Goal: Communication & Community: Answer question/provide support

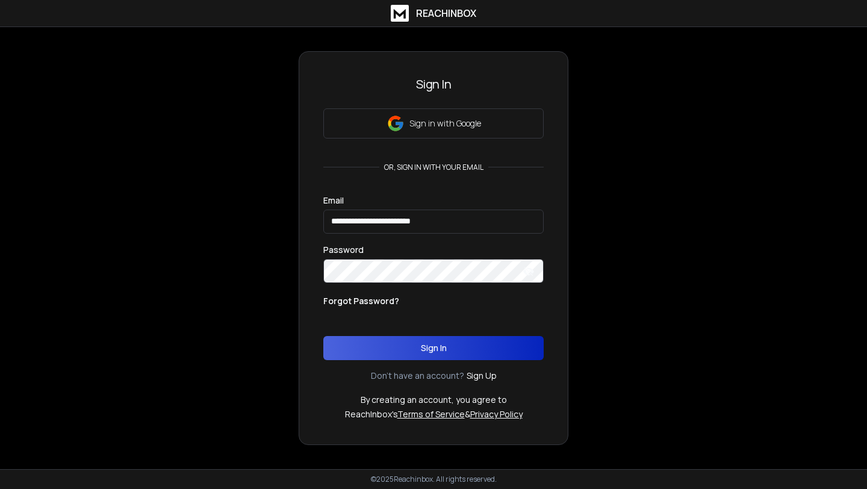
click at [452, 226] on input "**********" at bounding box center [433, 222] width 220 height 24
type input "**********"
click at [423, 358] on button "Sign In" at bounding box center [433, 348] width 220 height 24
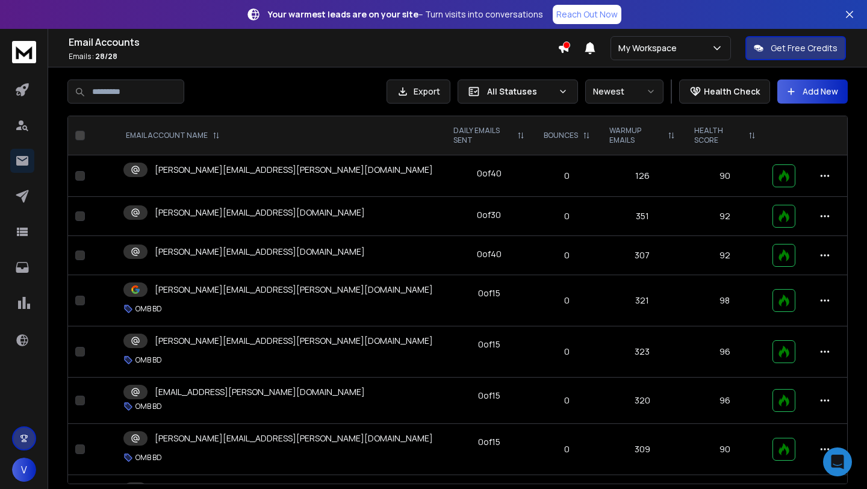
click at [444, 162] on td "0 of 40" at bounding box center [489, 170] width 90 height 31
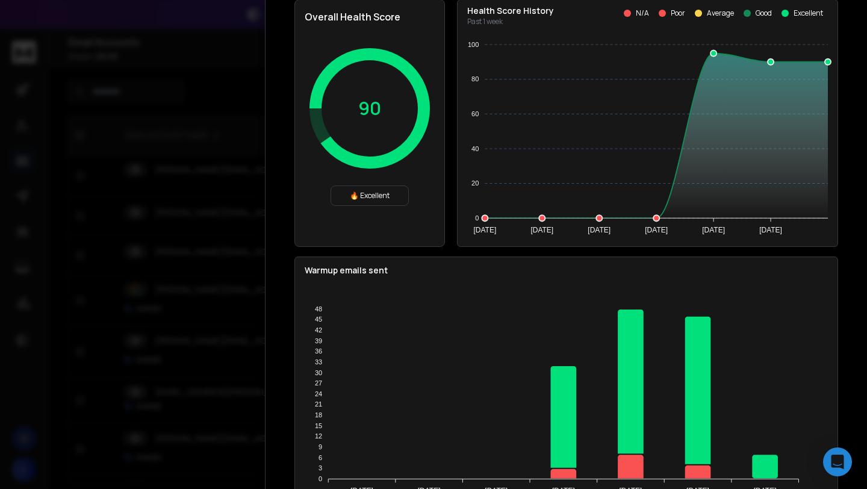
scroll to position [500, 0]
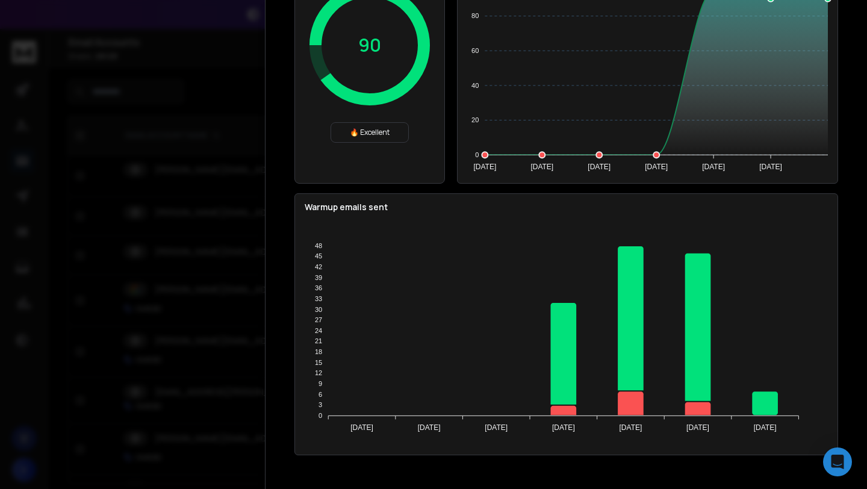
click at [216, 232] on div at bounding box center [433, 244] width 867 height 489
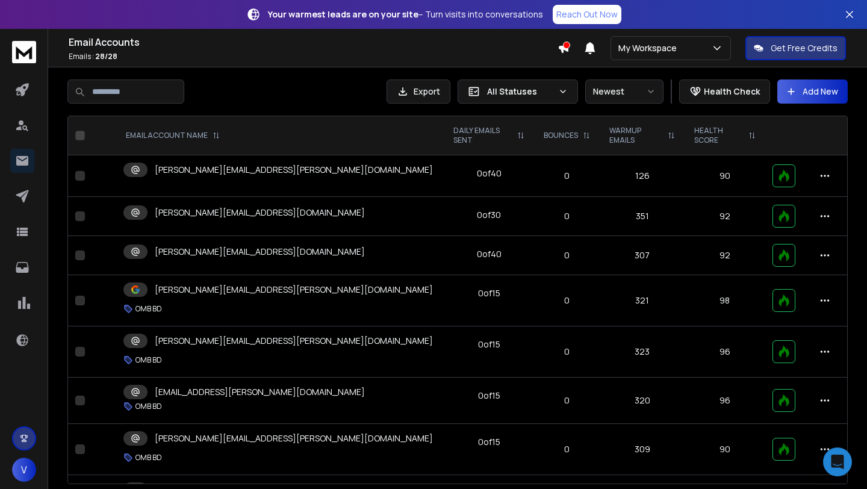
click at [227, 209] on p "bishal.sarkar@onemedmarketing.net" at bounding box center [260, 213] width 210 height 12
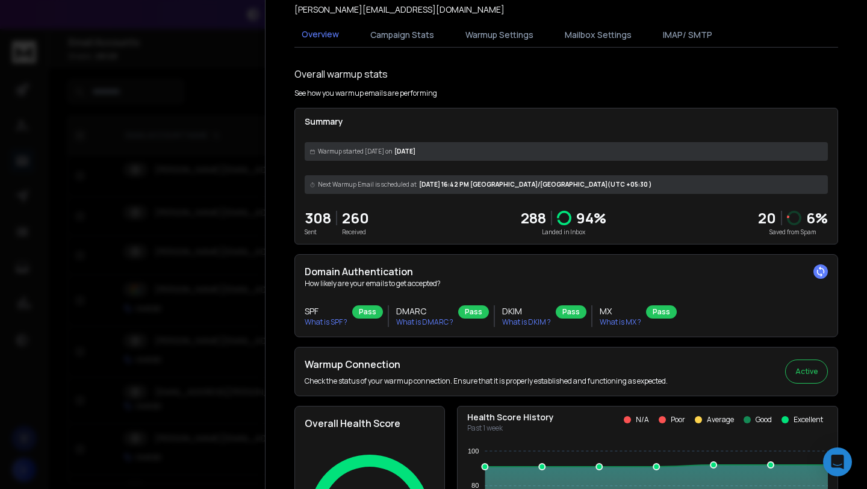
scroll to position [500, 0]
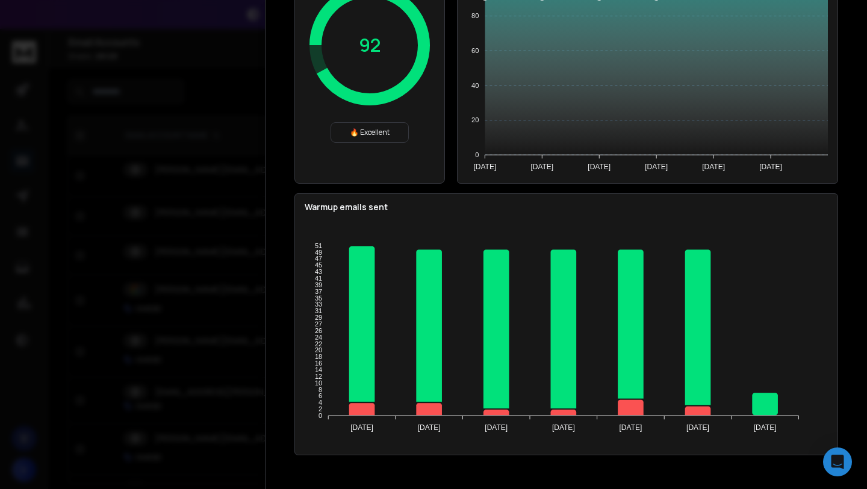
click at [178, 229] on div at bounding box center [433, 244] width 867 height 489
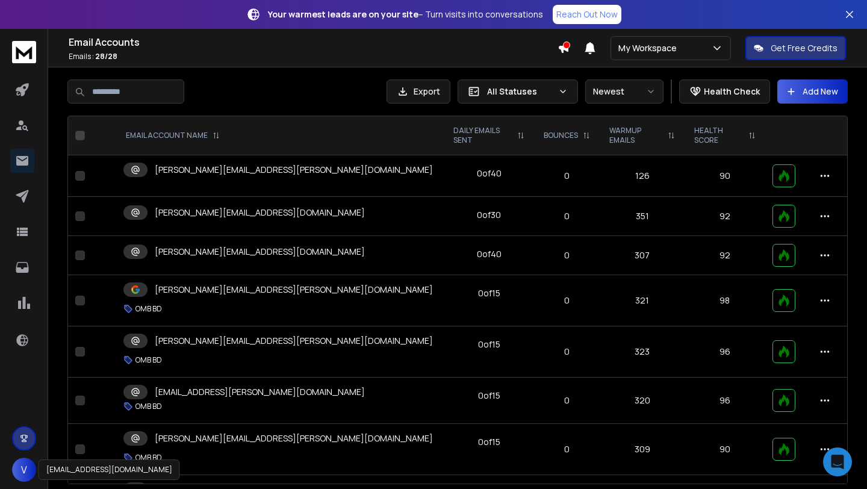
click at [27, 469] on span "V" at bounding box center [24, 470] width 24 height 24
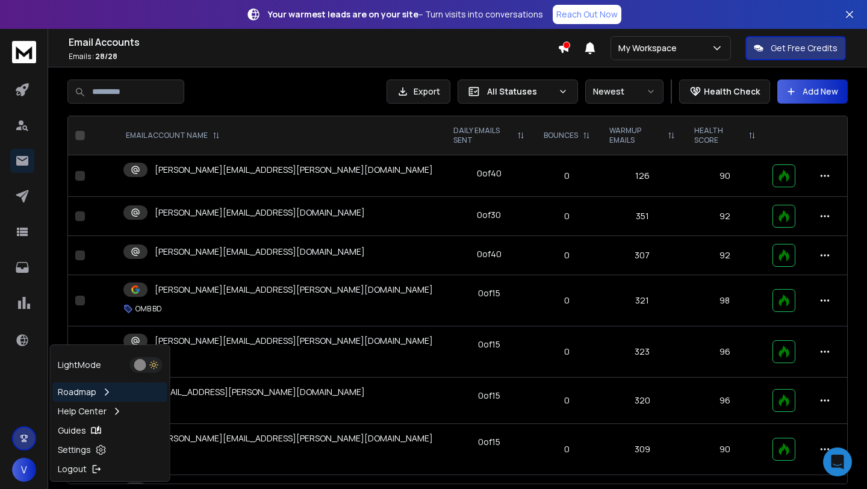
click at [150, 365] on icon at bounding box center [153, 365] width 9 height 9
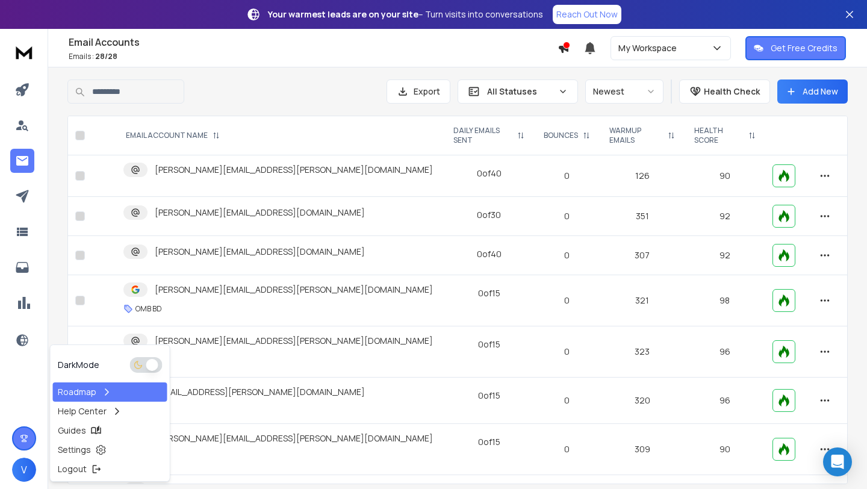
click at [18, 373] on div "V" at bounding box center [24, 261] width 48 height 465
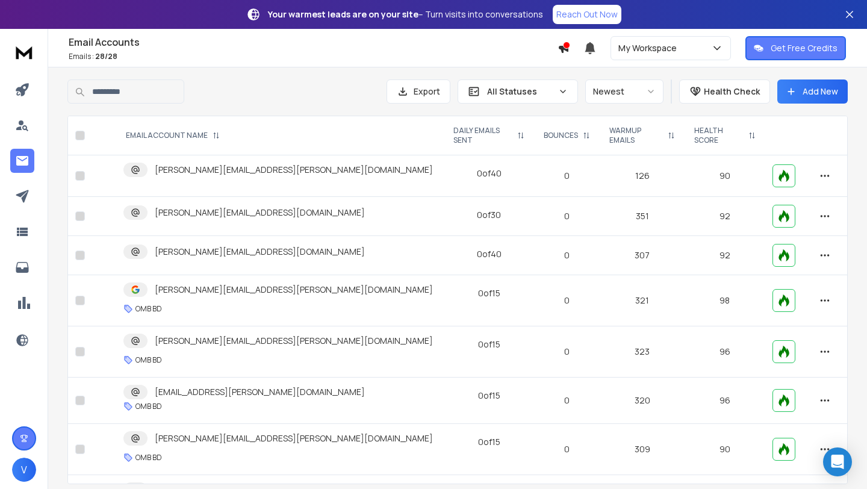
click at [849, 14] on icon at bounding box center [849, 14] width 7 height 7
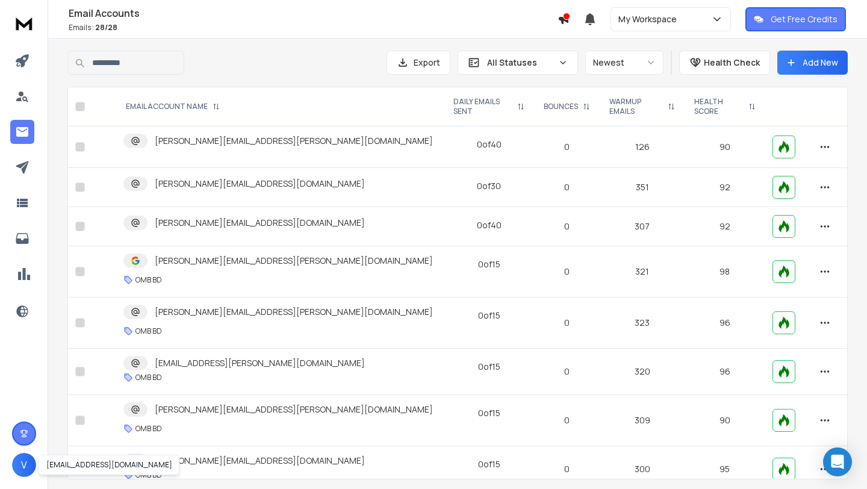
click at [19, 470] on span "V" at bounding box center [24, 465] width 24 height 24
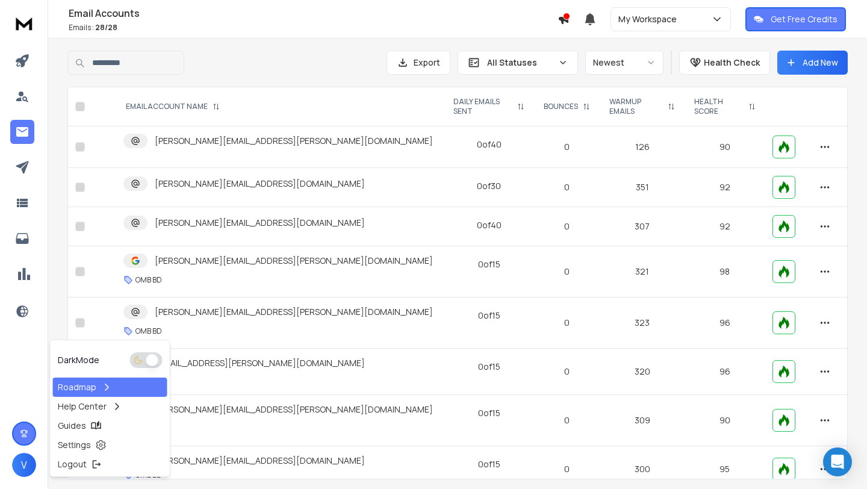
click at [27, 357] on div "V" at bounding box center [24, 244] width 48 height 489
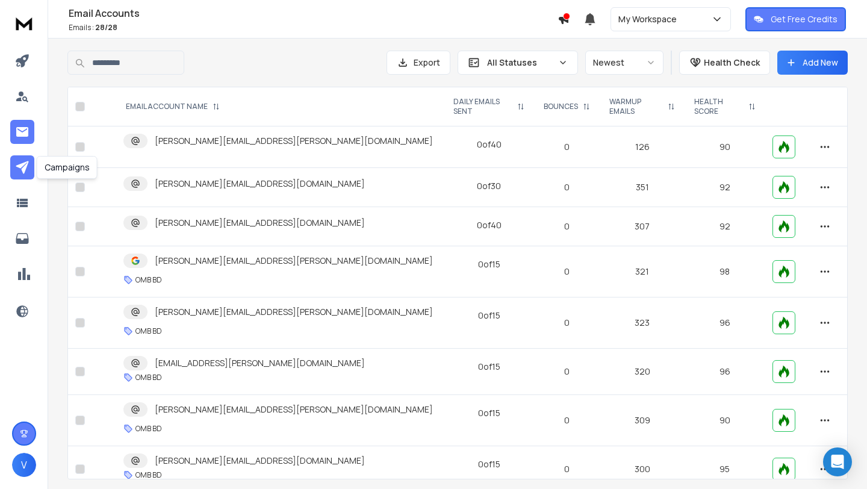
click at [27, 165] on icon at bounding box center [22, 167] width 13 height 13
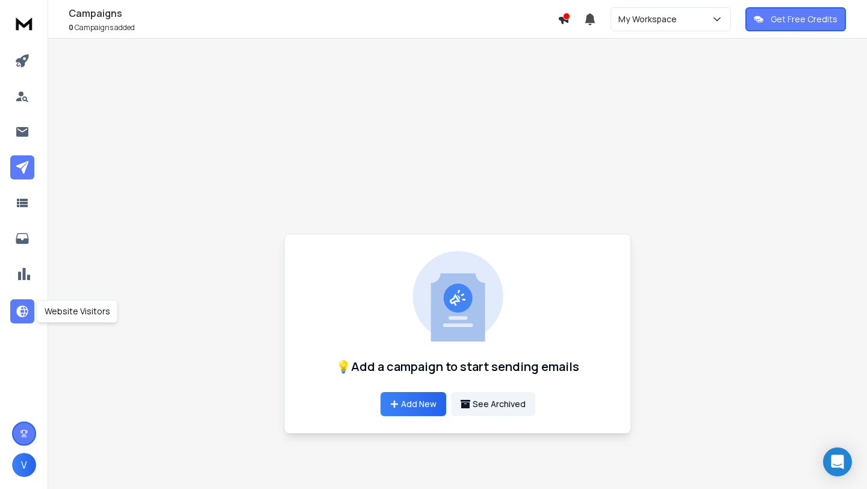
click at [19, 315] on icon at bounding box center [22, 311] width 12 height 12
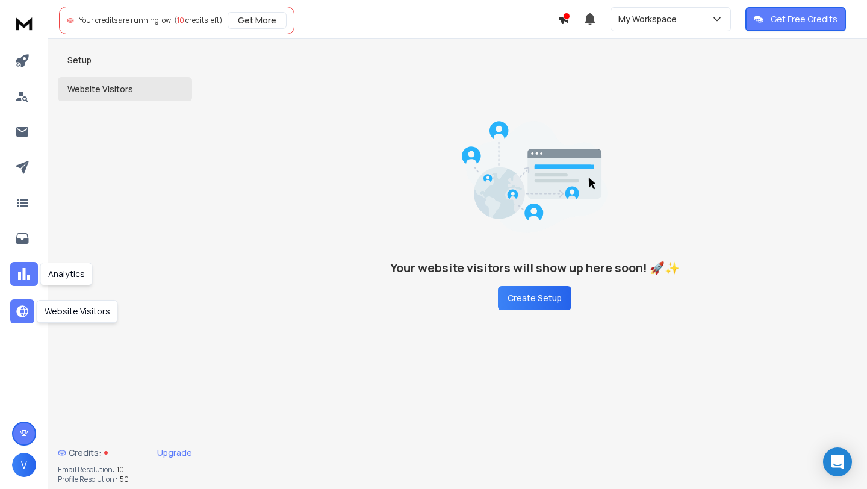
click at [26, 277] on icon at bounding box center [24, 274] width 18 height 18
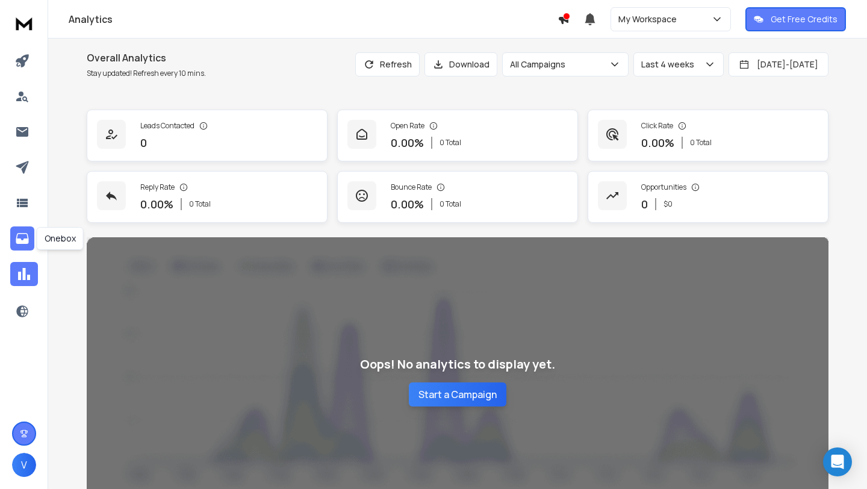
click at [27, 234] on icon at bounding box center [22, 238] width 14 height 14
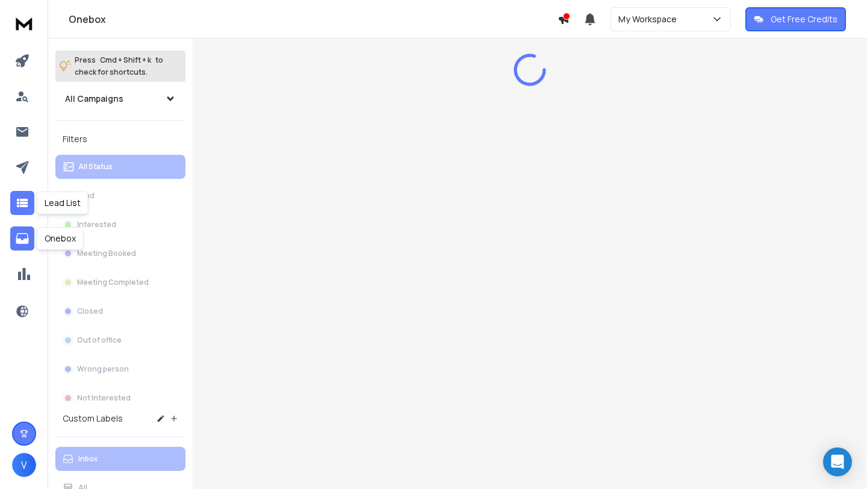
click at [19, 201] on icon at bounding box center [22, 203] width 14 height 14
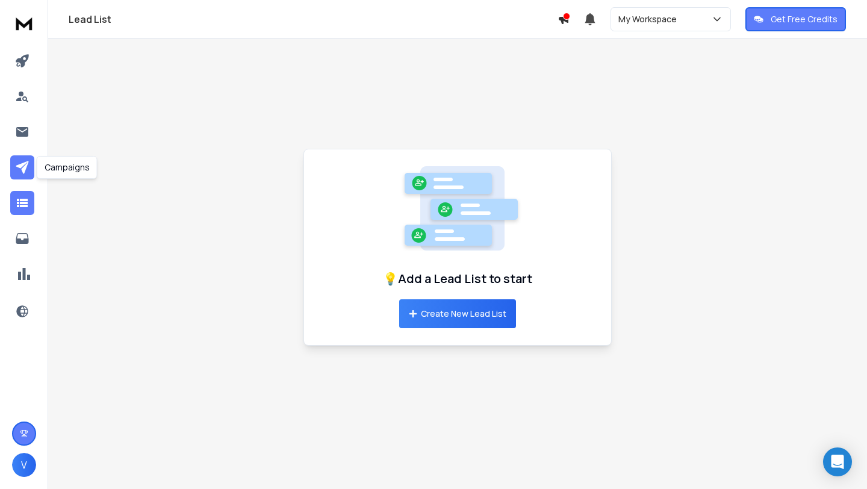
click at [20, 173] on icon at bounding box center [22, 167] width 14 height 14
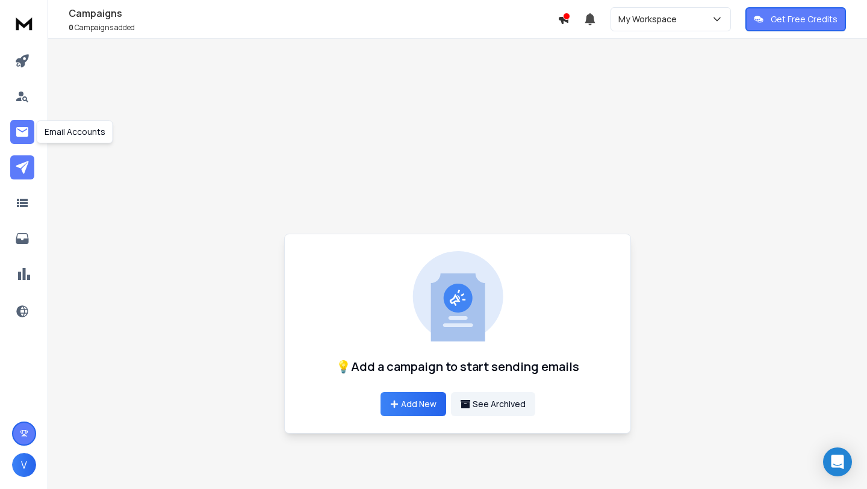
click at [26, 126] on icon at bounding box center [22, 132] width 14 height 14
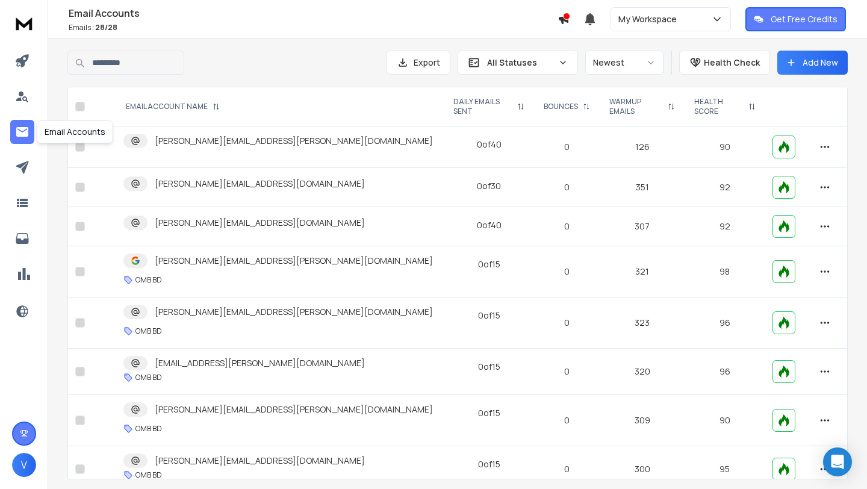
click at [12, 467] on span "V" at bounding box center [24, 465] width 24 height 24
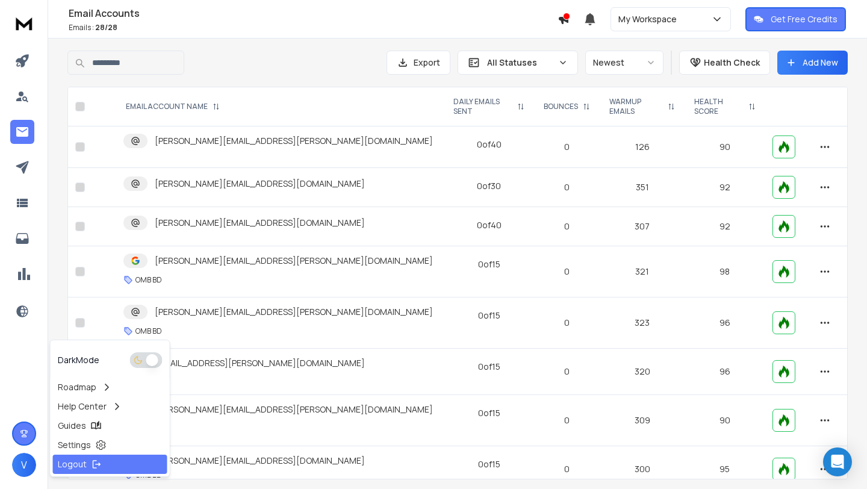
click at [86, 463] on div "Logout" at bounding box center [110, 464] width 114 height 19
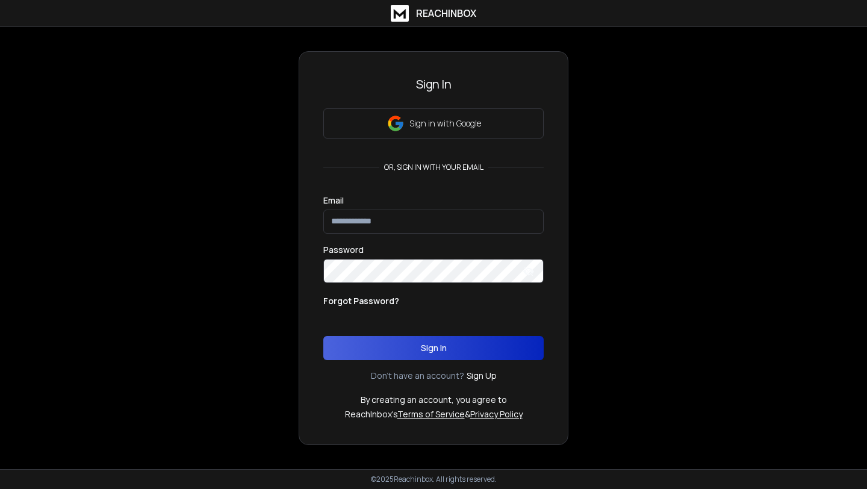
type input "**********"
click at [444, 353] on button "Sign In" at bounding box center [433, 348] width 220 height 24
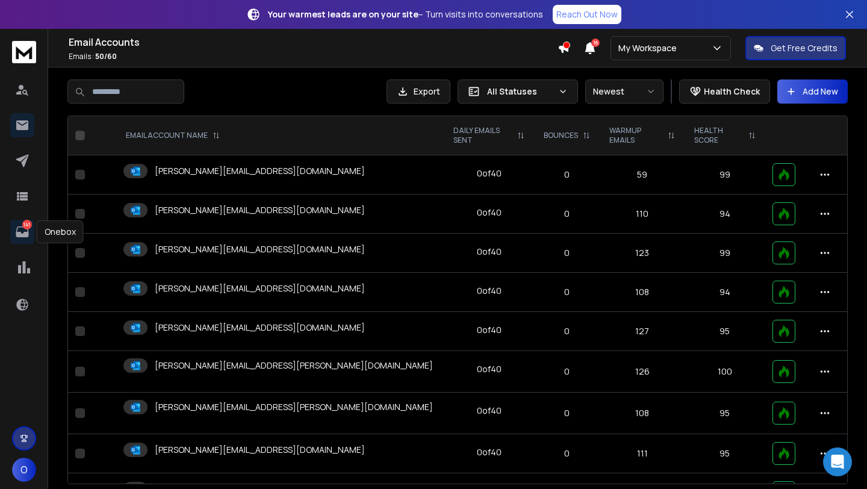
click at [27, 240] on link "141" at bounding box center [22, 232] width 24 height 24
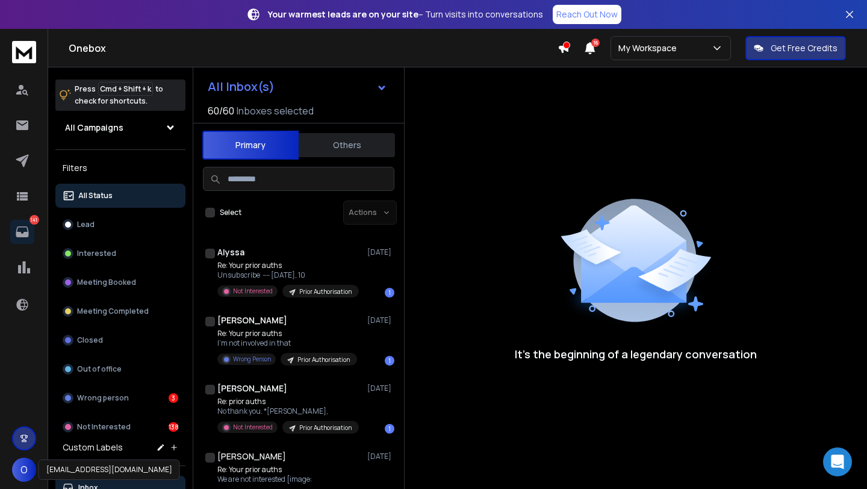
click at [31, 467] on span "O" at bounding box center [24, 470] width 24 height 24
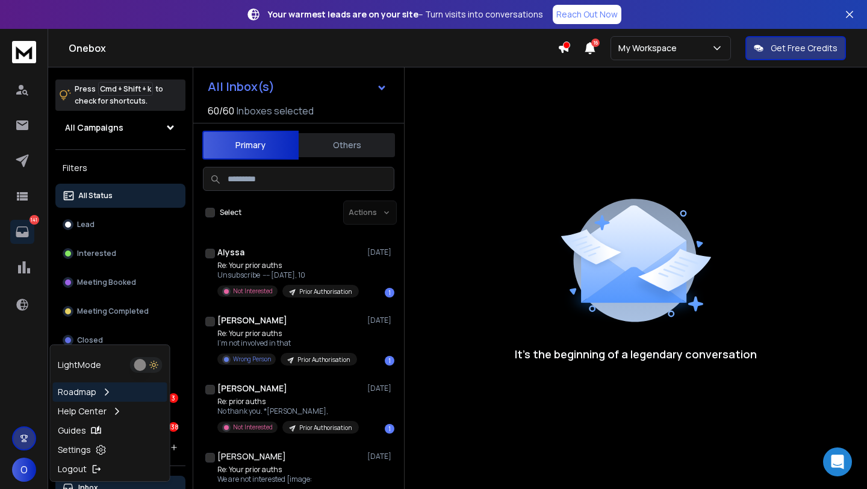
click at [157, 366] on icon at bounding box center [154, 365] width 10 height 10
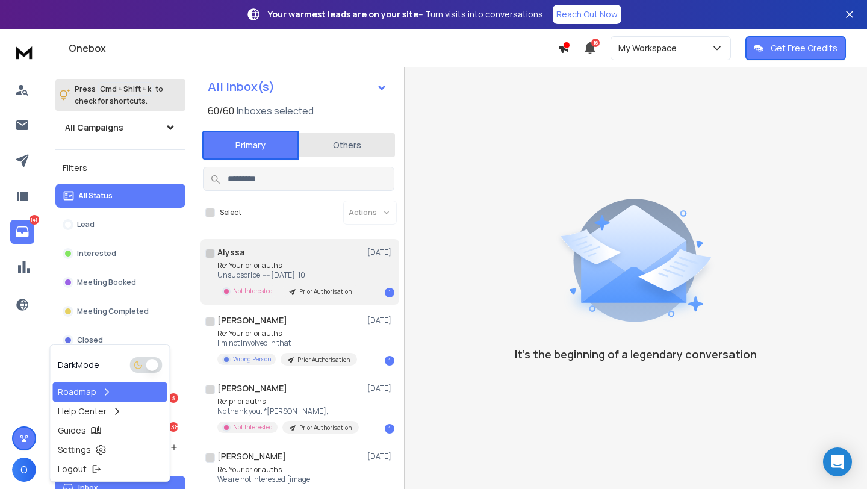
click at [278, 279] on p "Unsubscribe ---- On Wed, 10" at bounding box center [288, 275] width 142 height 10
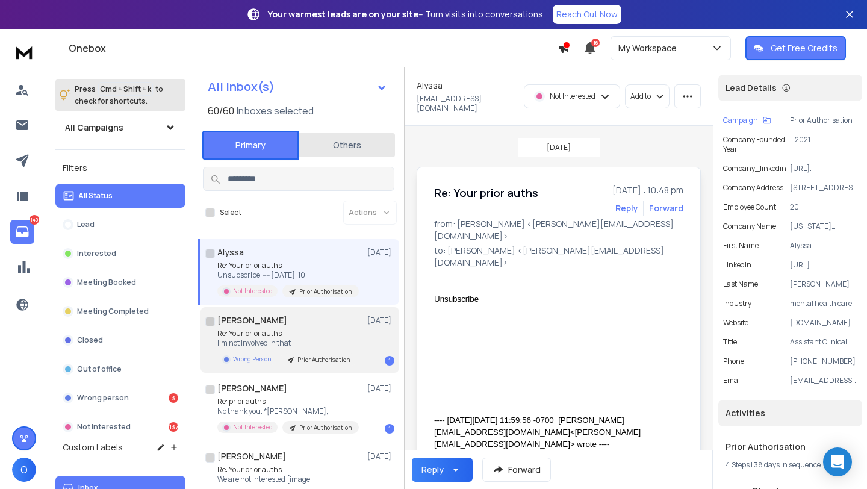
scroll to position [179, 0]
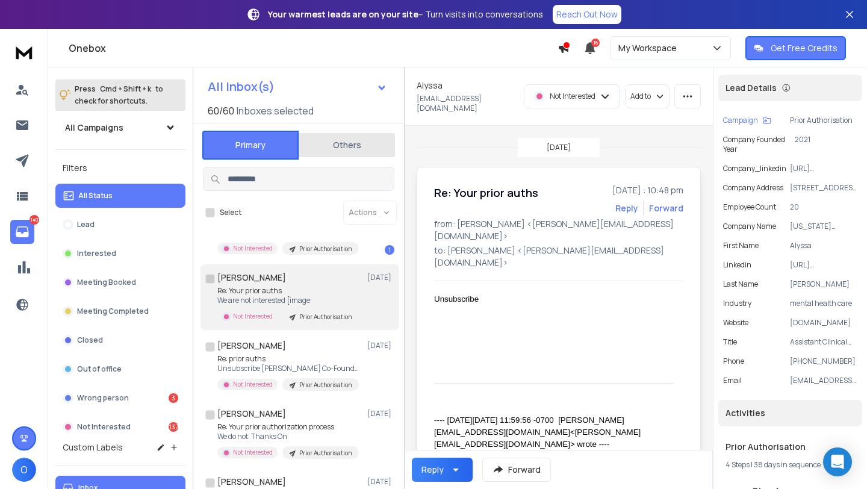
click at [284, 305] on p "We are not interested [image:" at bounding box center [288, 301] width 142 height 10
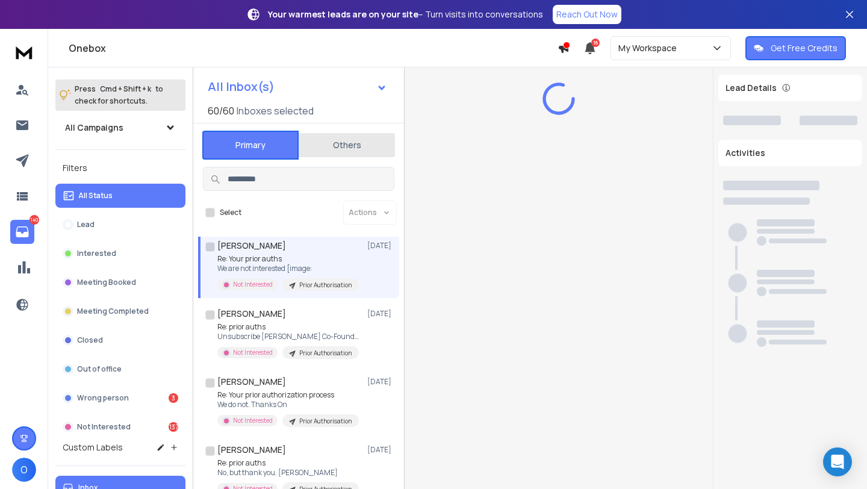
scroll to position [219, 0]
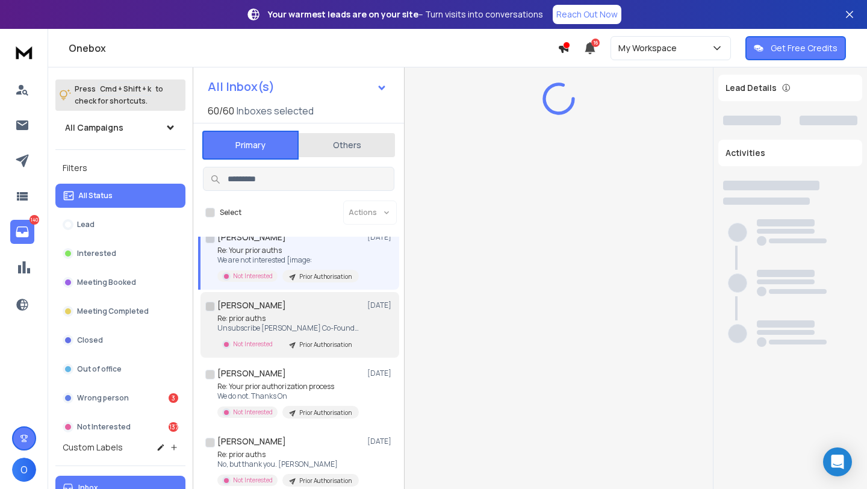
click at [279, 313] on div "Tom Gimbel 11 Sep Re: prior auths Unsubscribe Tom Gimbel Co-Founder and Not Int…" at bounding box center [305, 324] width 177 height 51
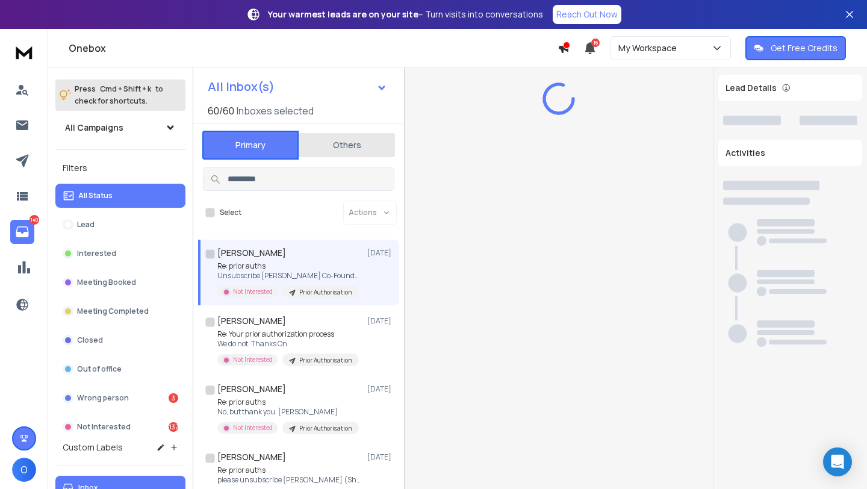
scroll to position [273, 0]
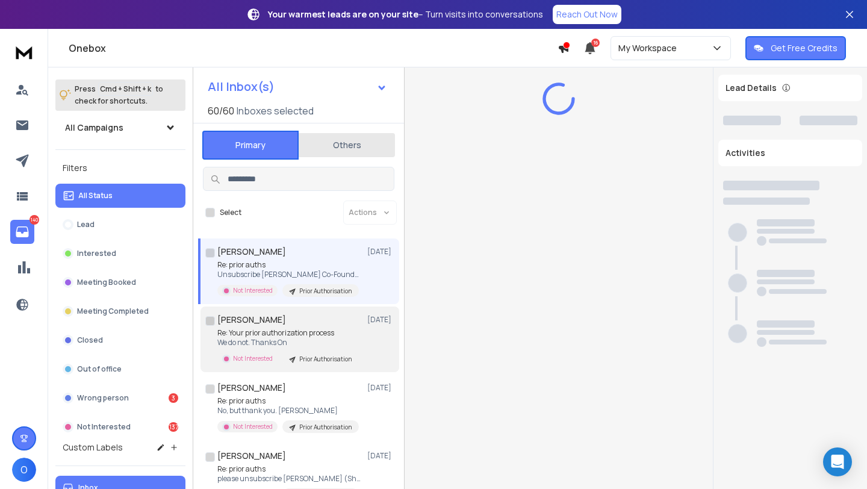
click at [280, 322] on h1 "Laura Haberman" at bounding box center [251, 320] width 69 height 12
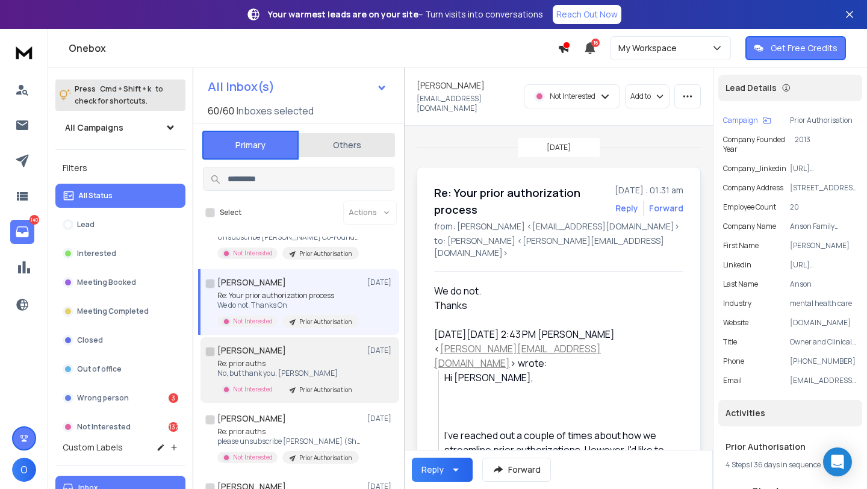
click at [284, 362] on p "Re: prior auths" at bounding box center [288, 364] width 142 height 10
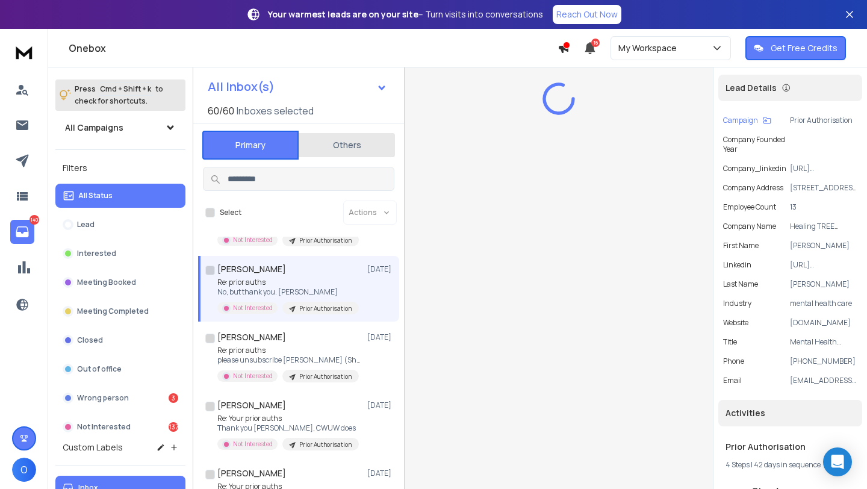
scroll to position [398, 0]
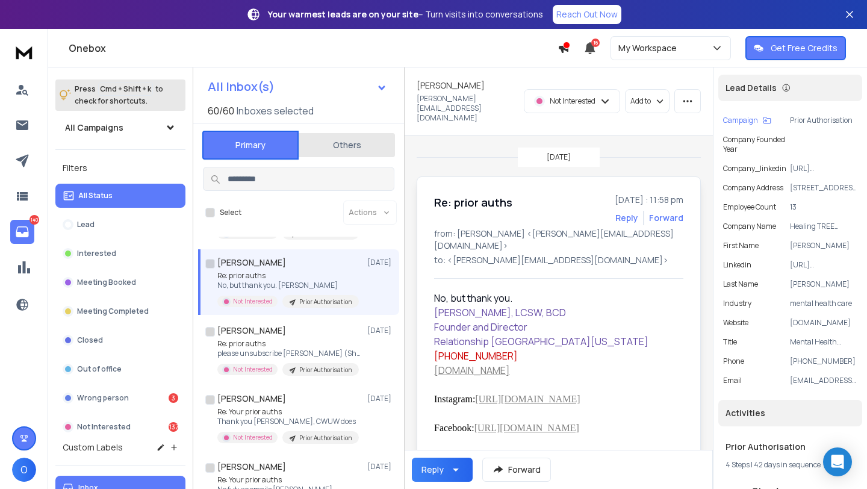
click at [284, 362] on div "Re: prior auths please unsubscribe Shifra Shine (She/Her)Communications Not Int…" at bounding box center [289, 357] width 145 height 37
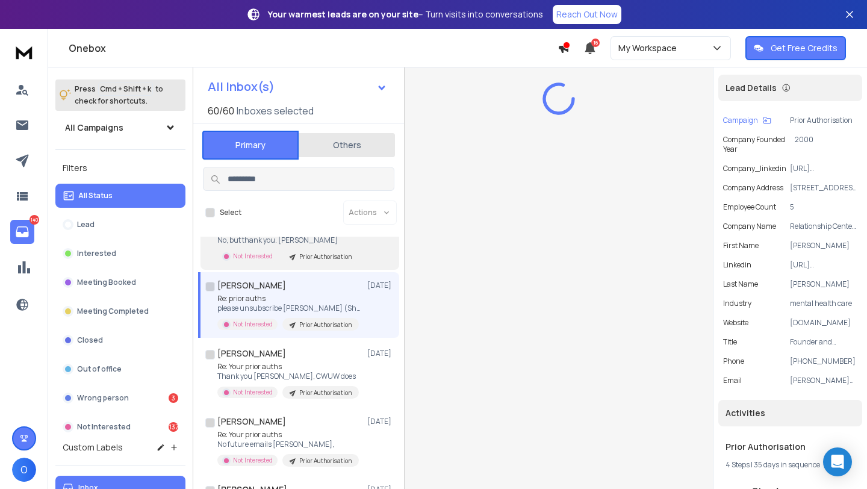
click at [284, 362] on p "Re: Your prior auths" at bounding box center [288, 367] width 142 height 10
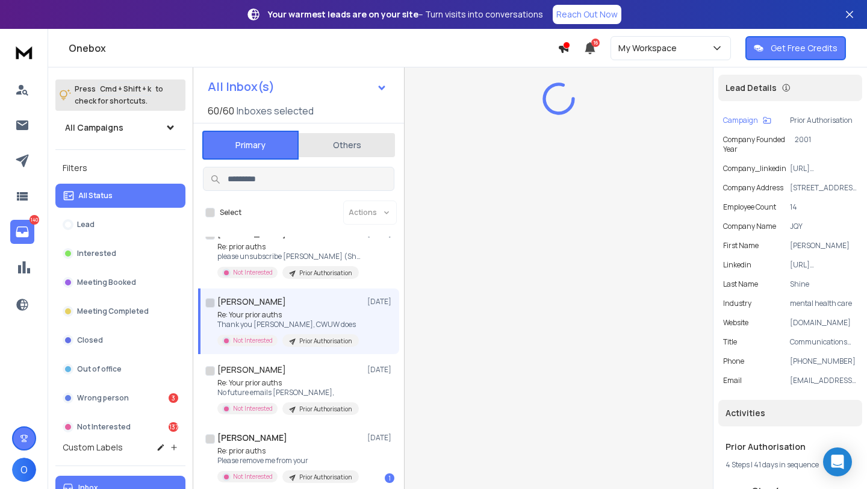
scroll to position [496, 0]
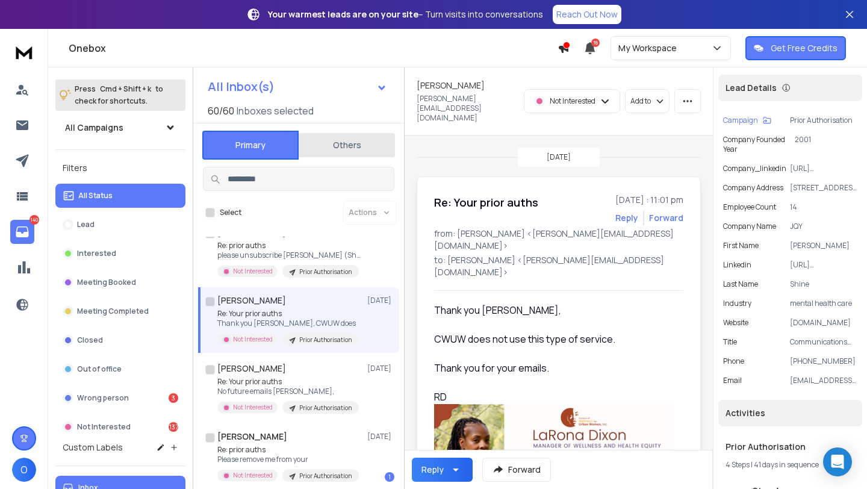
click at [284, 363] on div "Julie Martin 10 Sep" at bounding box center [305, 369] width 177 height 12
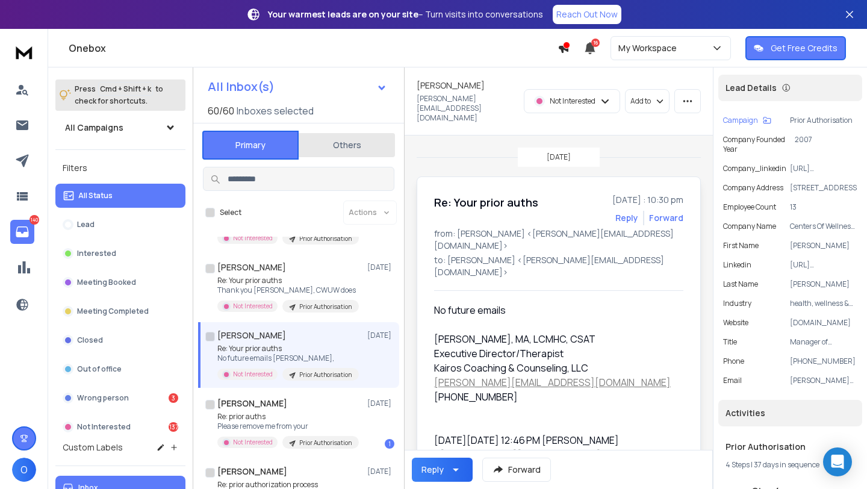
scroll to position [573, 0]
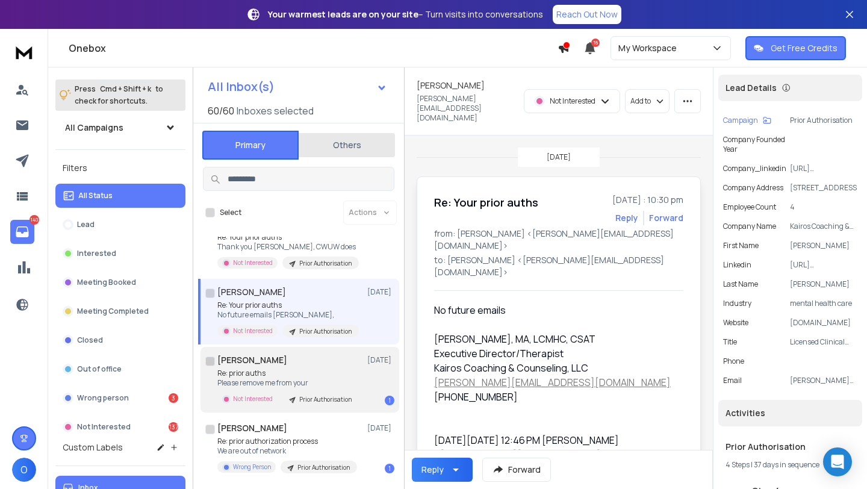
click at [286, 370] on p "Re: prior auths" at bounding box center [288, 374] width 142 height 10
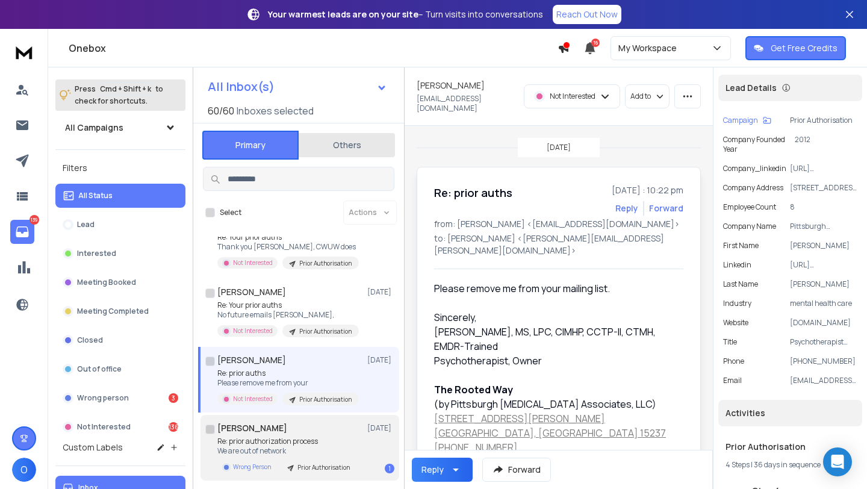
click at [287, 446] on p "We are out of network" at bounding box center [287, 451] width 140 height 10
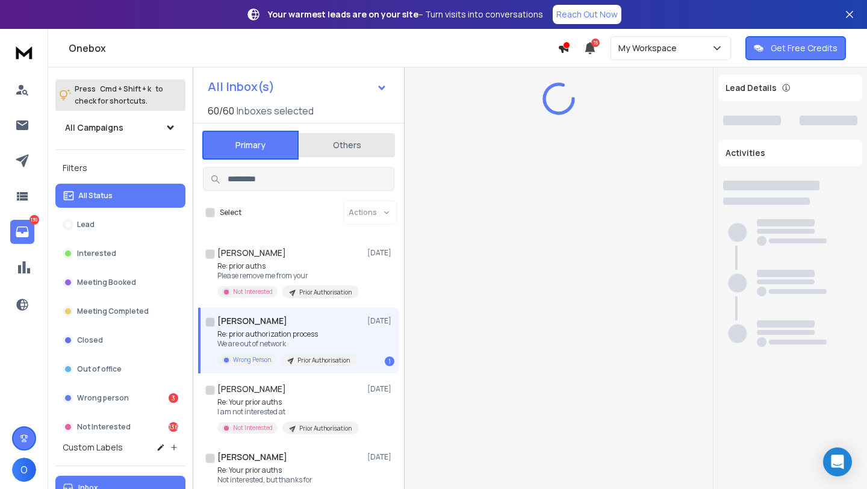
scroll to position [684, 0]
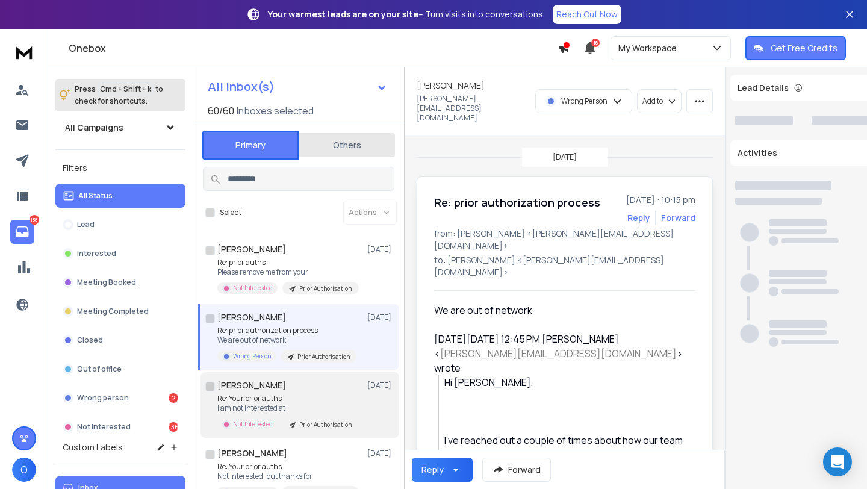
click at [286, 385] on div "Erin Edwards 10 Sep" at bounding box center [305, 386] width 177 height 12
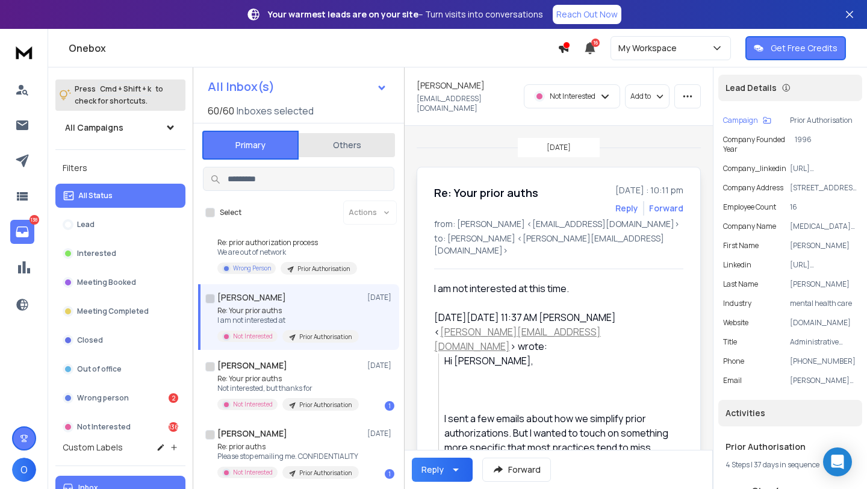
scroll to position [772, 0]
click at [286, 385] on p "Not interested, but thanks for" at bounding box center [288, 388] width 142 height 10
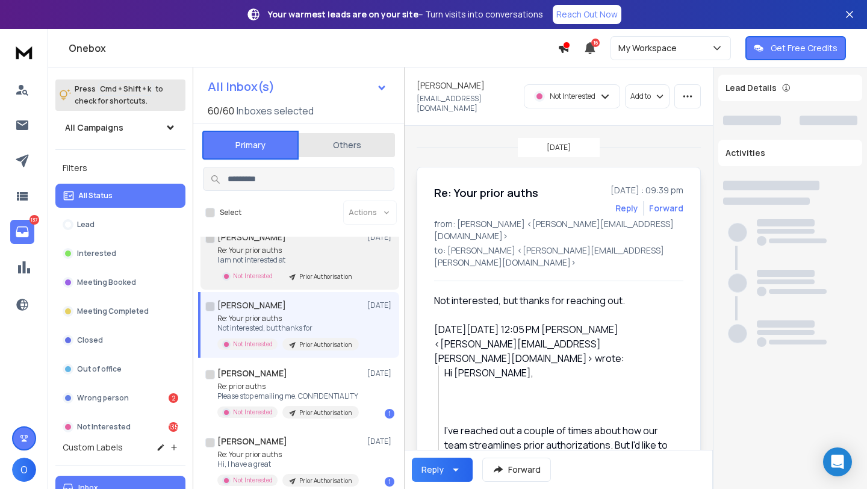
scroll to position [836, 0]
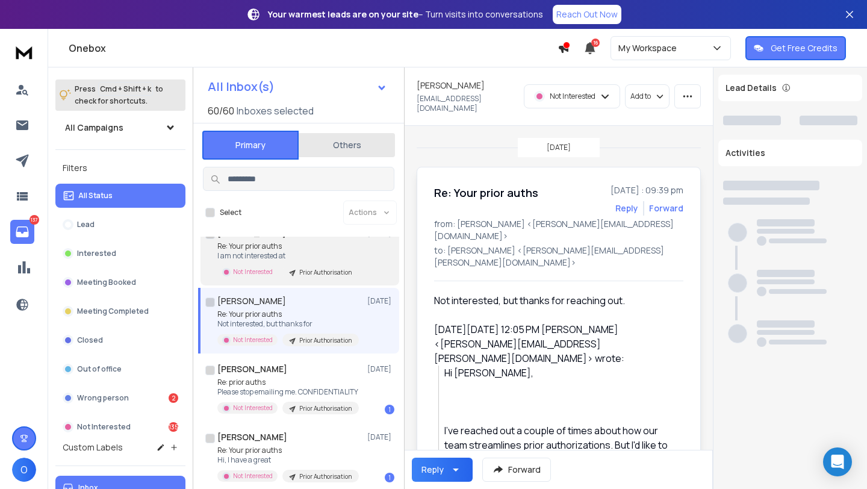
click at [286, 385] on p "Re: prior auths" at bounding box center [288, 383] width 142 height 10
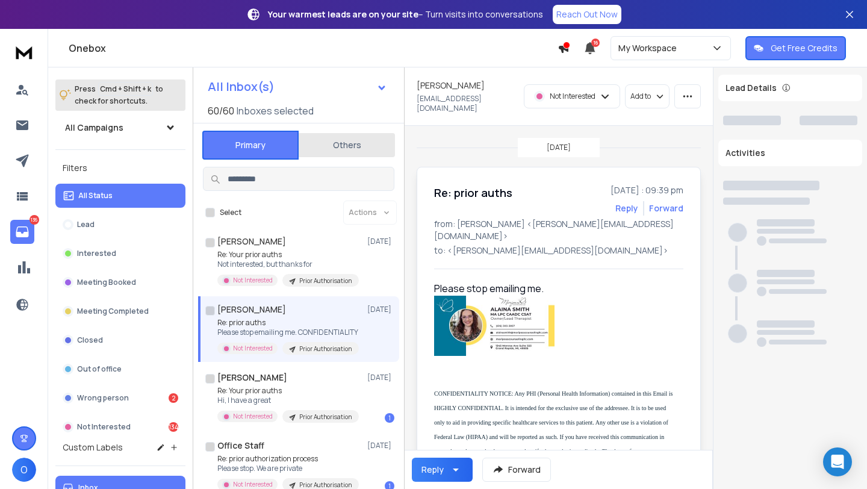
click at [286, 385] on div "Jen Panahinia 10 Sep Re: Your prior auths Hi, I have a great Not Interested Pri…" at bounding box center [305, 397] width 177 height 51
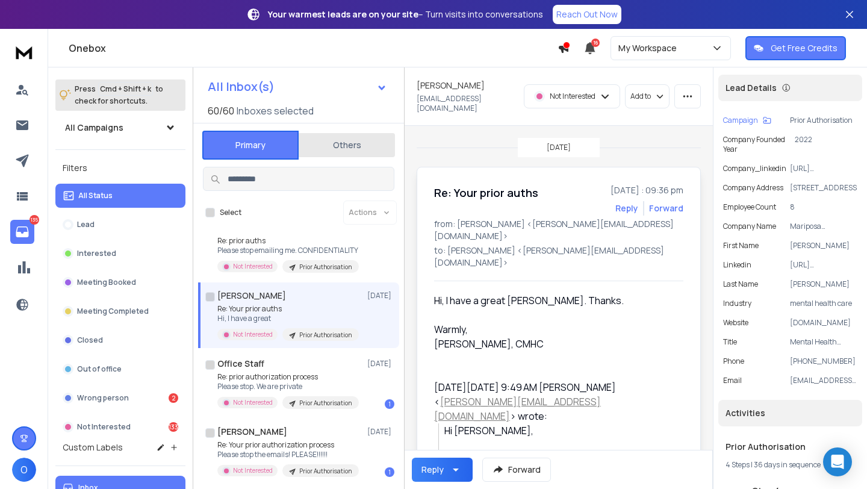
click at [286, 385] on p "Please stop. We are private" at bounding box center [288, 387] width 142 height 10
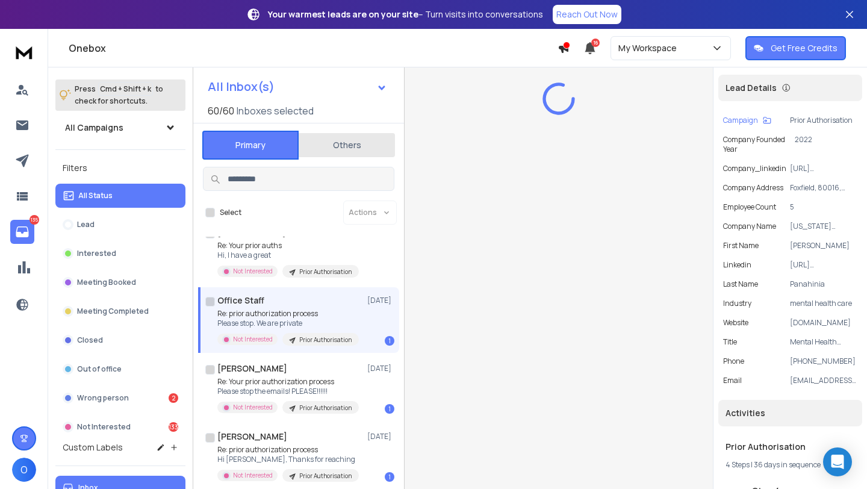
click at [286, 385] on p "Re: Your prior authorization process" at bounding box center [288, 382] width 142 height 10
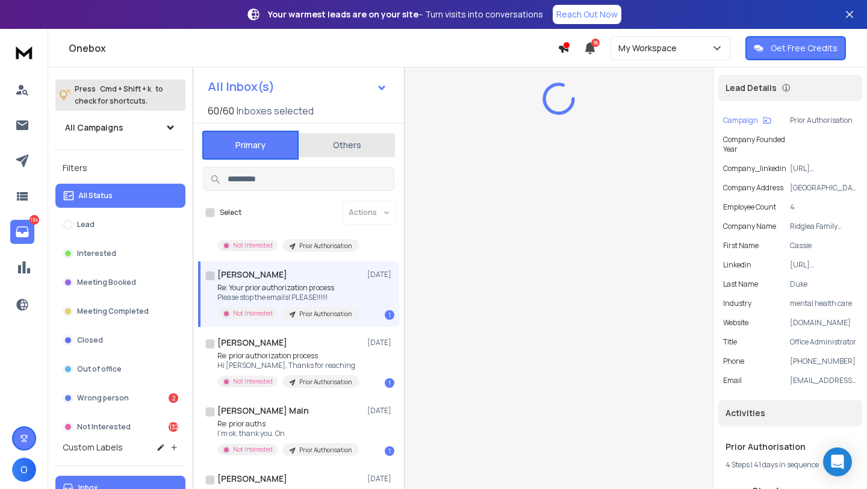
scroll to position [1136, 0]
click at [286, 385] on div "Prior Authorisation" at bounding box center [321, 380] width 77 height 13
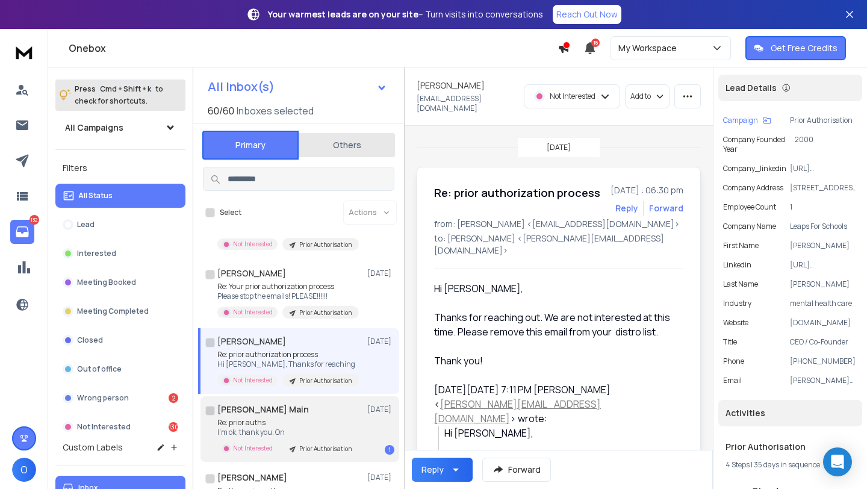
click at [292, 415] on div "Orrin Main 10 Sep" at bounding box center [305, 410] width 177 height 12
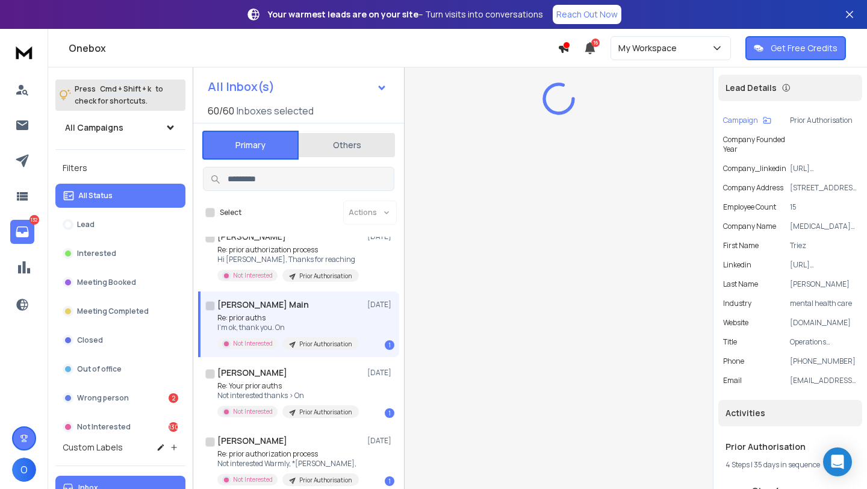
scroll to position [1248, 0]
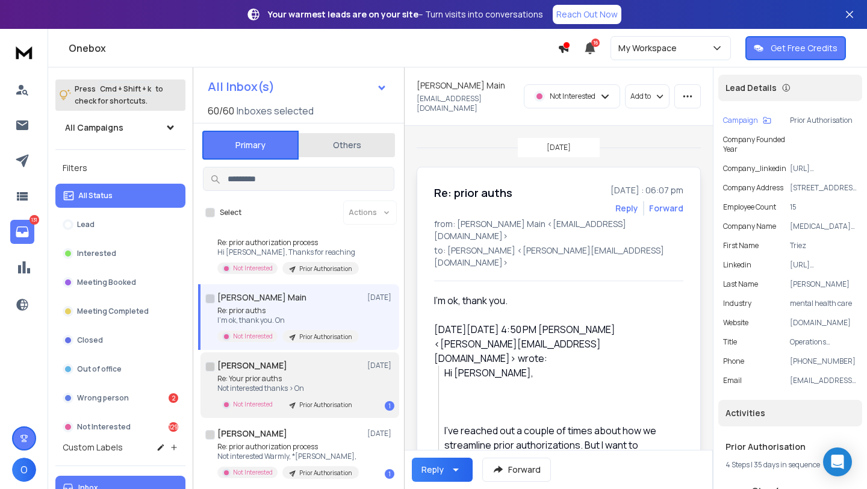
click at [288, 378] on p "Re: Your prior auths" at bounding box center [288, 379] width 142 height 10
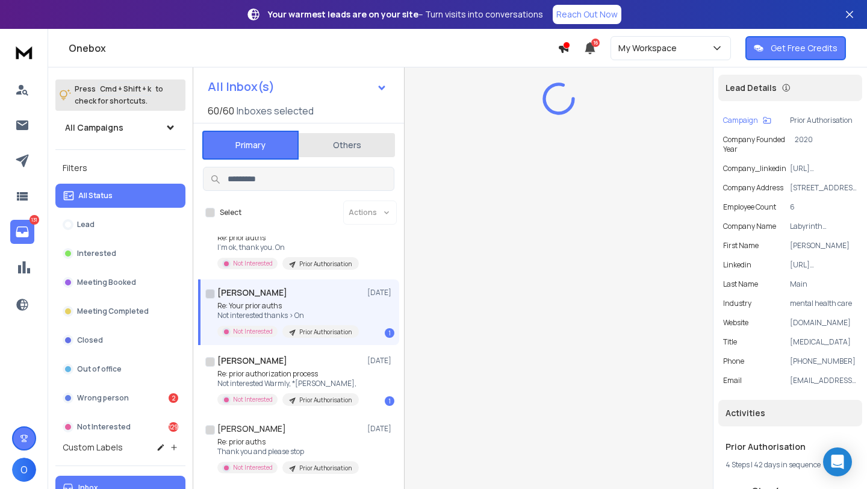
click at [288, 378] on p "Re: prior authorization process" at bounding box center [288, 374] width 142 height 10
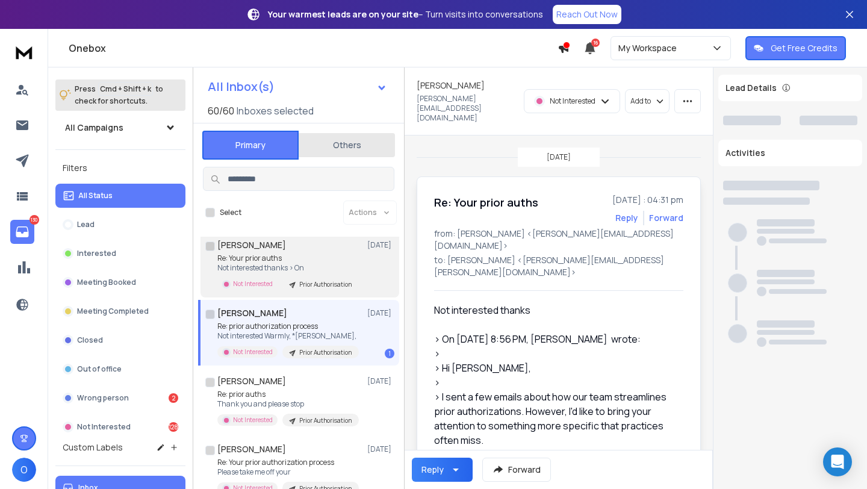
scroll to position [1370, 0]
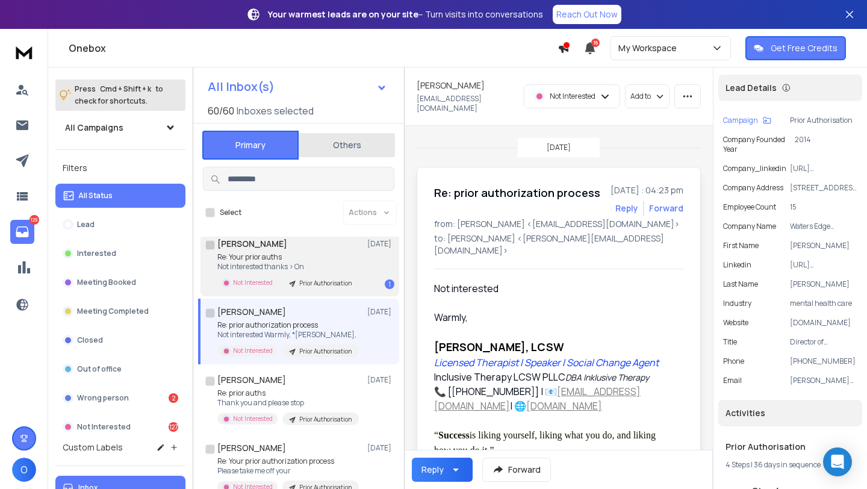
click at [288, 378] on div "Robin Bissell 10 Sep" at bounding box center [305, 380] width 177 height 12
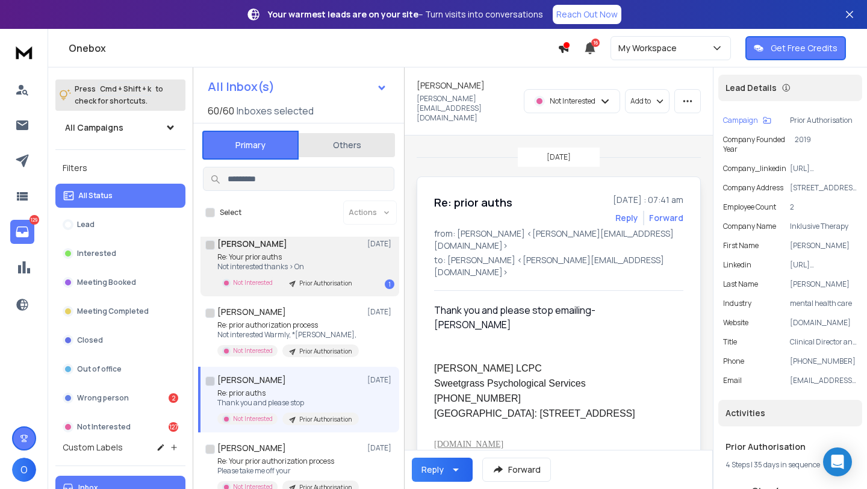
click at [286, 262] on p "Not interested thanks > On" at bounding box center [288, 267] width 142 height 10
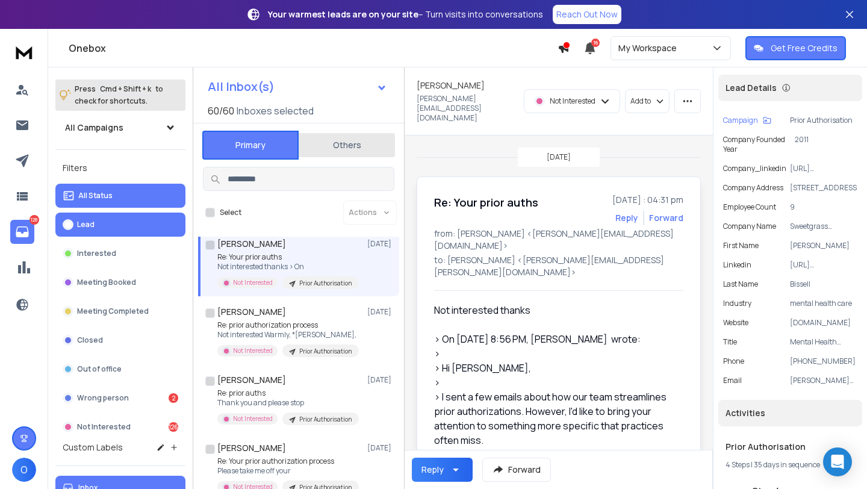
click at [98, 223] on button "Lead" at bounding box center [120, 225] width 130 height 24
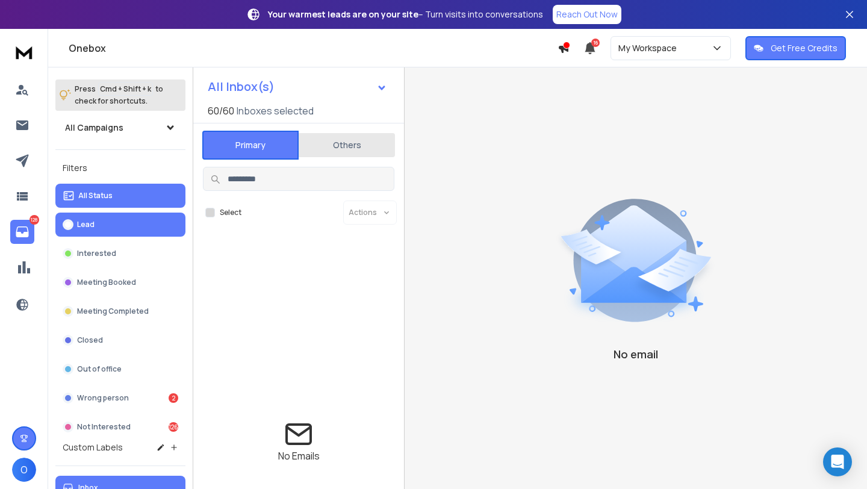
click at [95, 201] on div "All Status" at bounding box center [88, 196] width 50 height 12
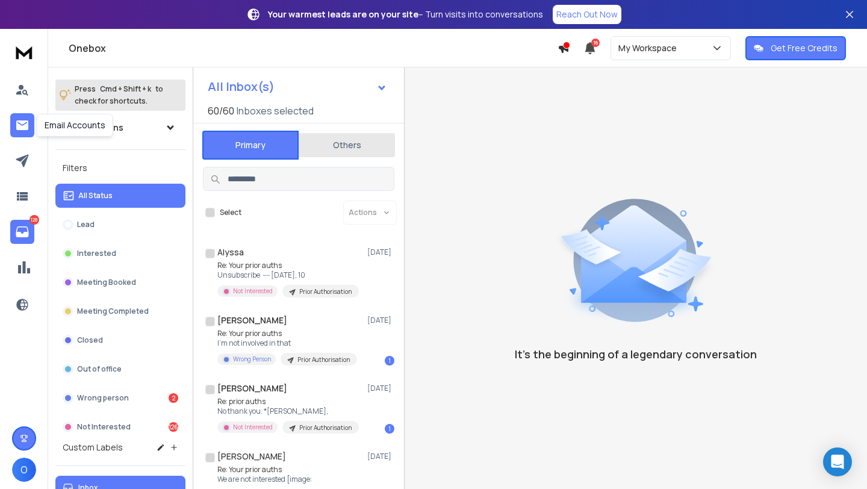
click at [22, 128] on icon at bounding box center [22, 125] width 12 height 10
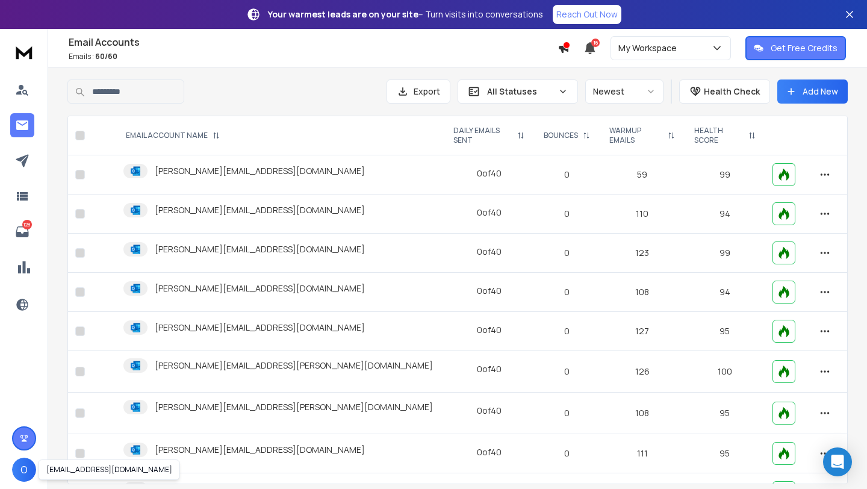
click at [26, 469] on span "O" at bounding box center [24, 470] width 24 height 24
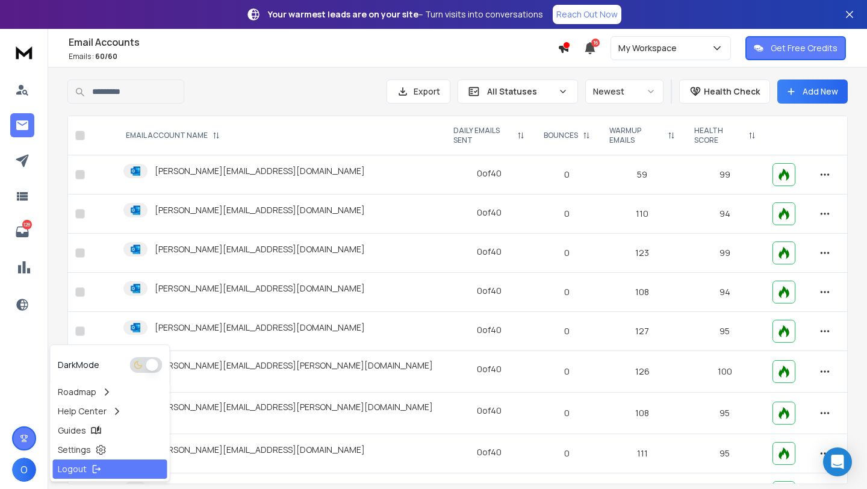
click at [75, 469] on p "Logout" at bounding box center [72, 469] width 29 height 12
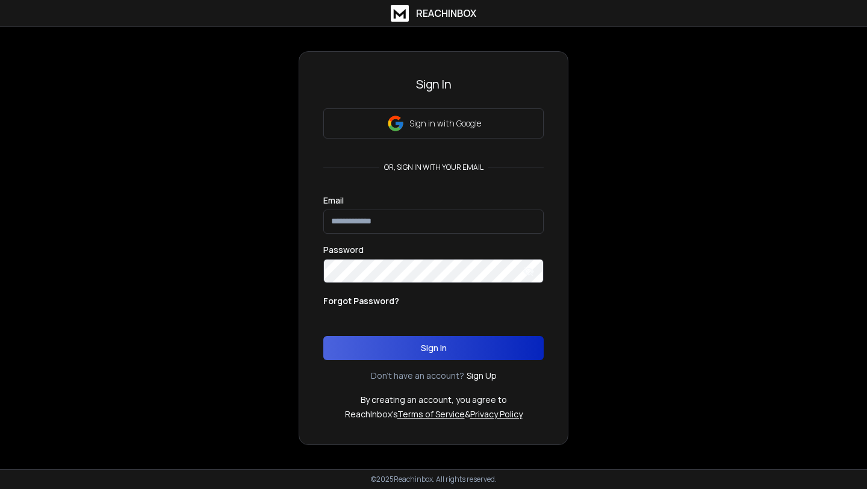
type input "**********"
click at [443, 348] on button "Sign In" at bounding box center [433, 348] width 220 height 24
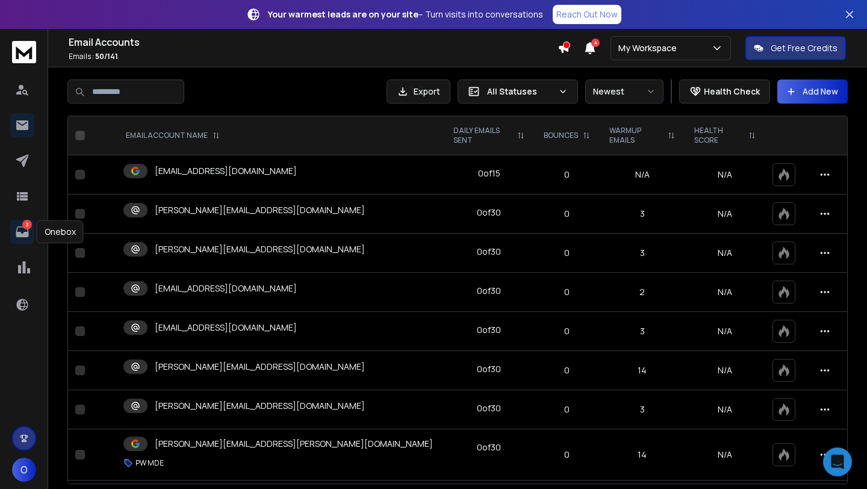
click at [20, 227] on icon at bounding box center [22, 232] width 14 height 14
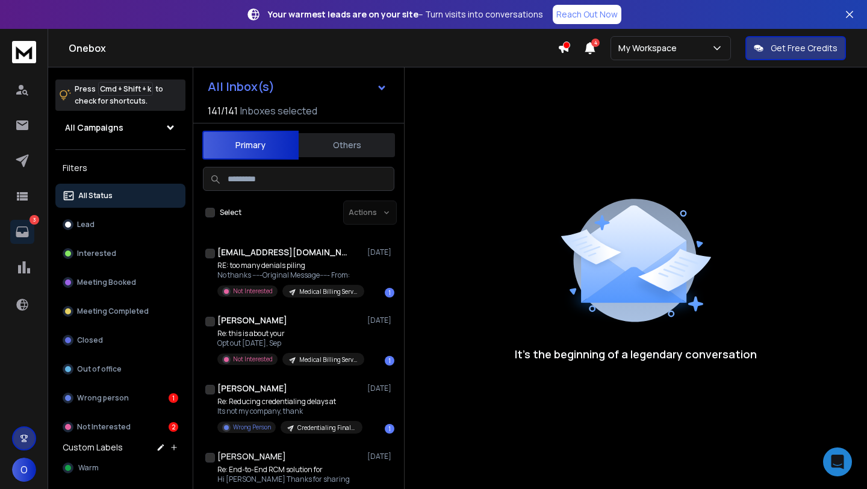
click at [853, 15] on icon at bounding box center [850, 14] width 11 height 11
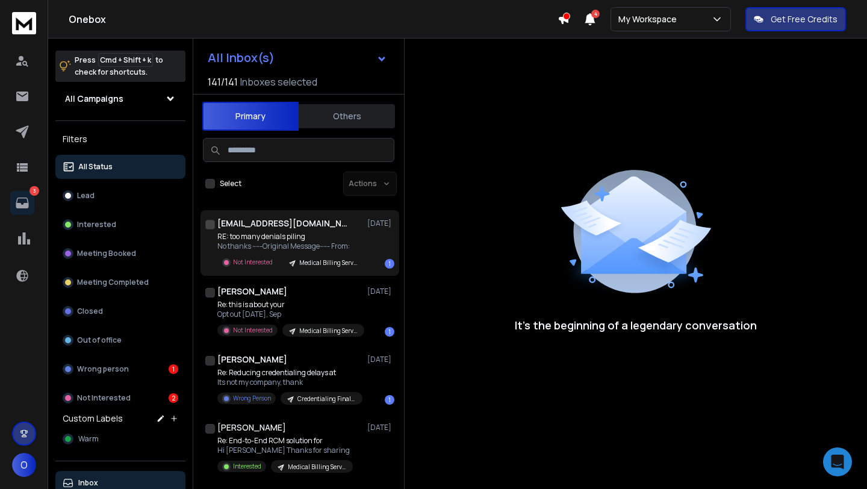
click at [297, 229] on h1 "[EMAIL_ADDRESS][DOMAIN_NAME]" at bounding box center [283, 223] width 133 height 12
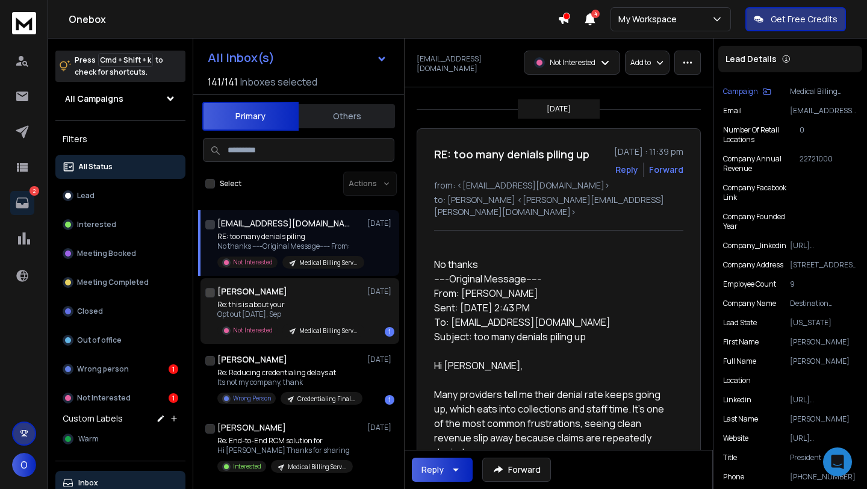
click at [298, 308] on p "Re: this is about your" at bounding box center [289, 305] width 145 height 10
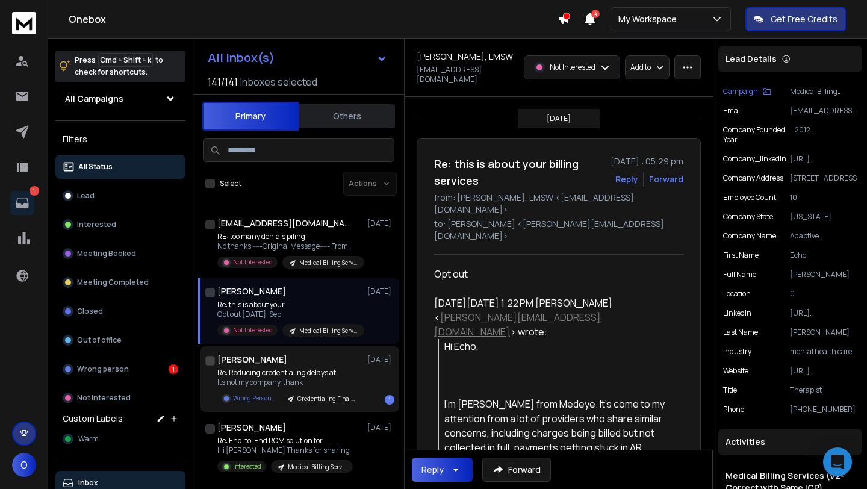
click at [299, 389] on div "Re: Reducing credentialing delays at Its not my company, thank Wrong Person Cre…" at bounding box center [289, 386] width 145 height 37
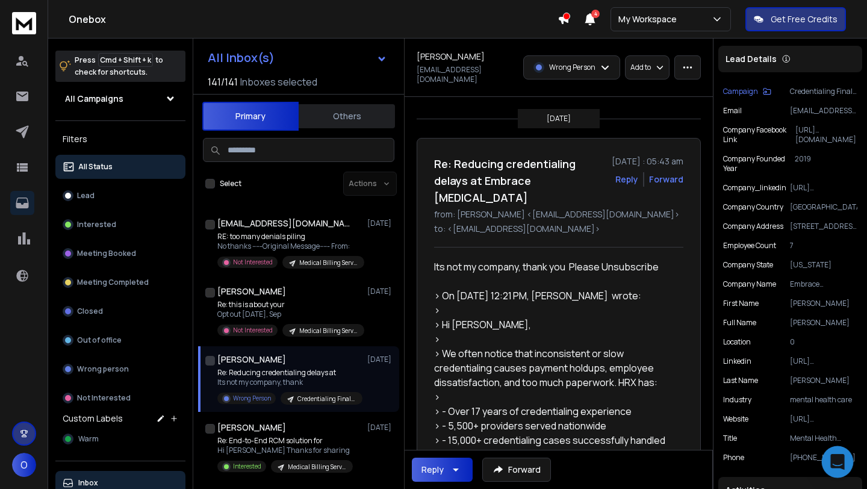
click at [839, 466] on icon "Open Intercom Messenger" at bounding box center [838, 462] width 14 height 16
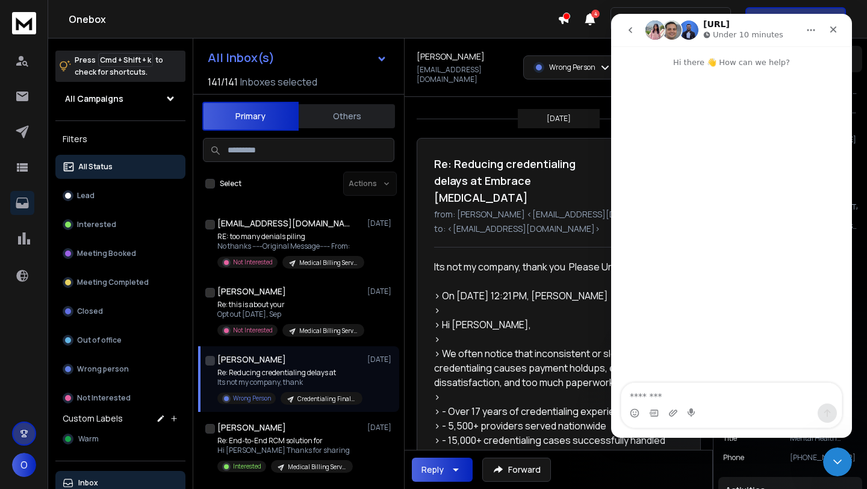
click at [667, 393] on textarea "Message…" at bounding box center [732, 393] width 220 height 20
type textarea "**"
type textarea "**********"
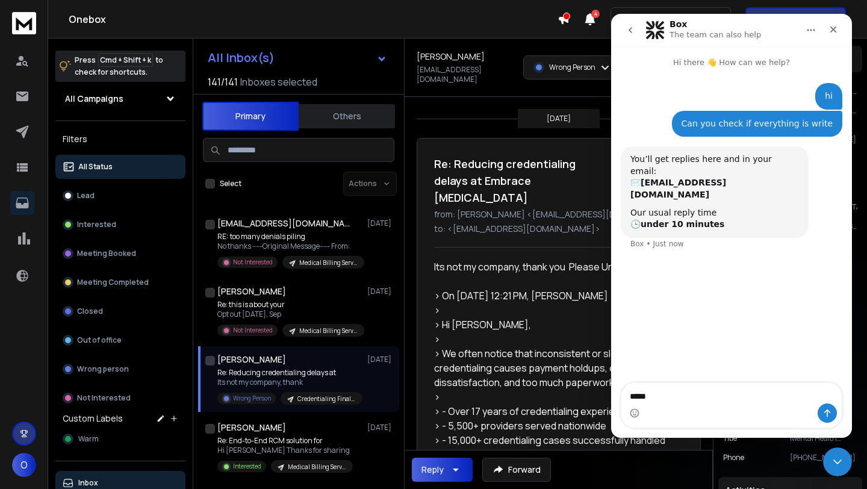
type textarea "******"
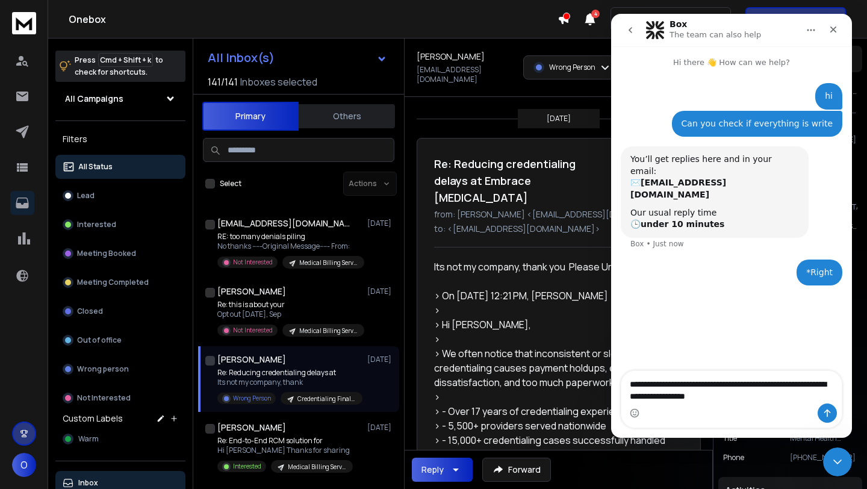
type textarea "**********"
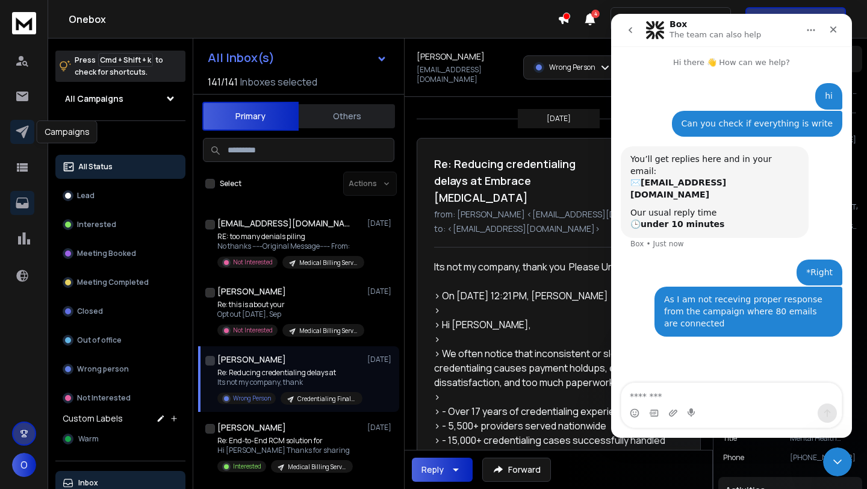
click at [22, 123] on link at bounding box center [22, 132] width 24 height 24
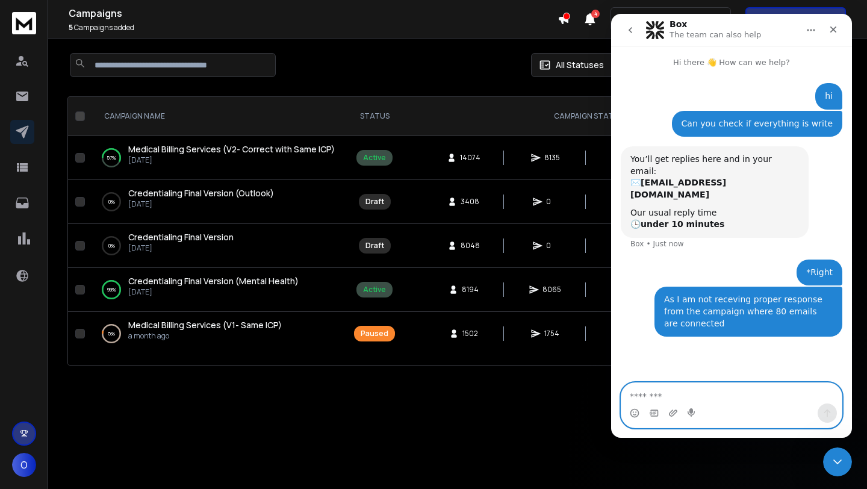
click at [693, 390] on textarea "Message…" at bounding box center [732, 393] width 220 height 20
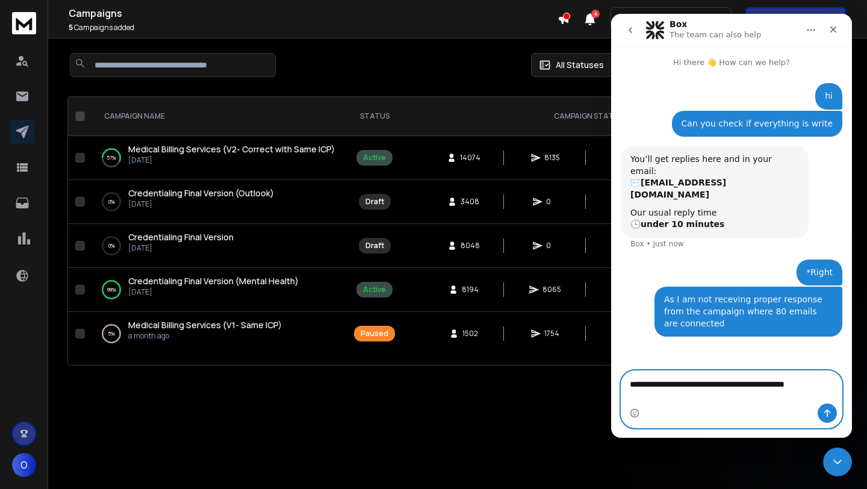
type textarea "**********"
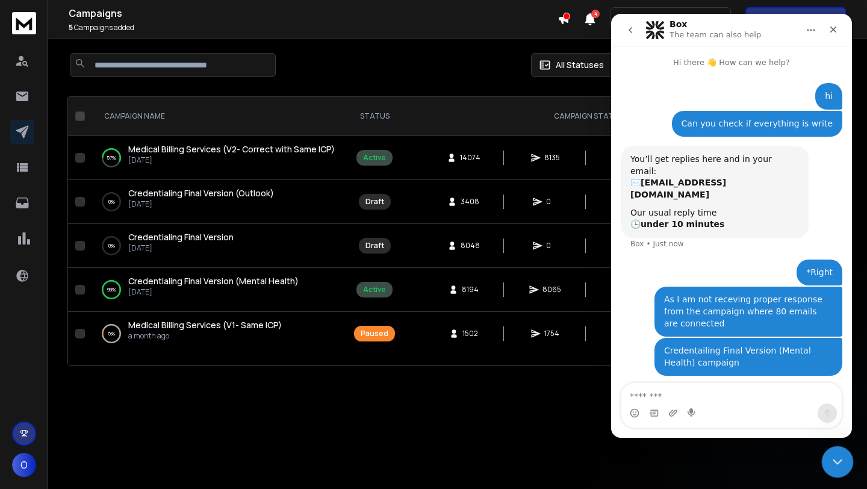
click at [845, 452] on div "Close Intercom Messenger" at bounding box center [836, 460] width 29 height 29
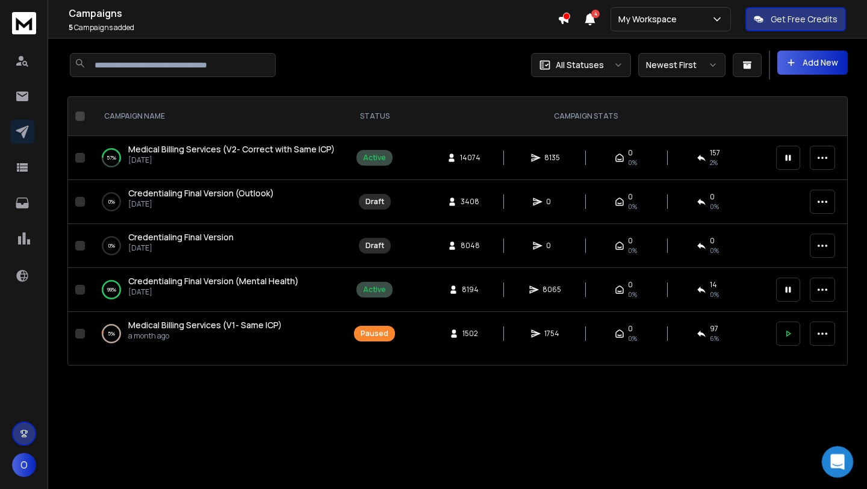
click at [837, 461] on icon "Open Intercom Messenger" at bounding box center [836, 460] width 8 height 10
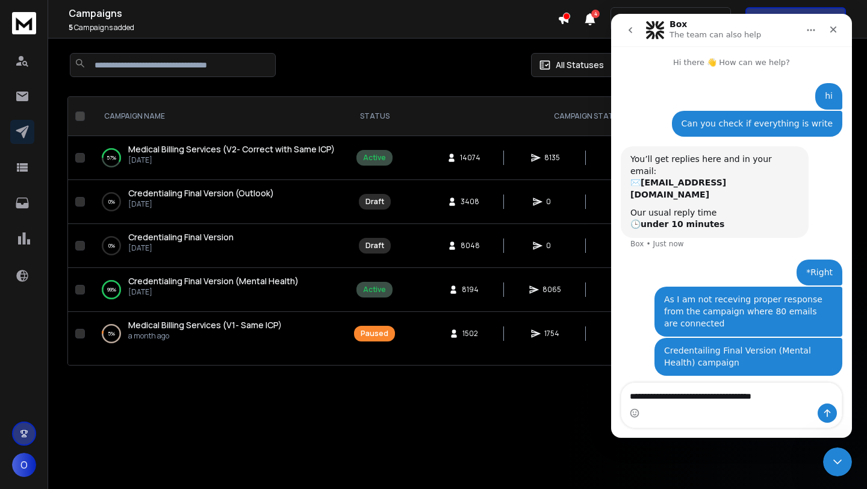
type textarea "**********"
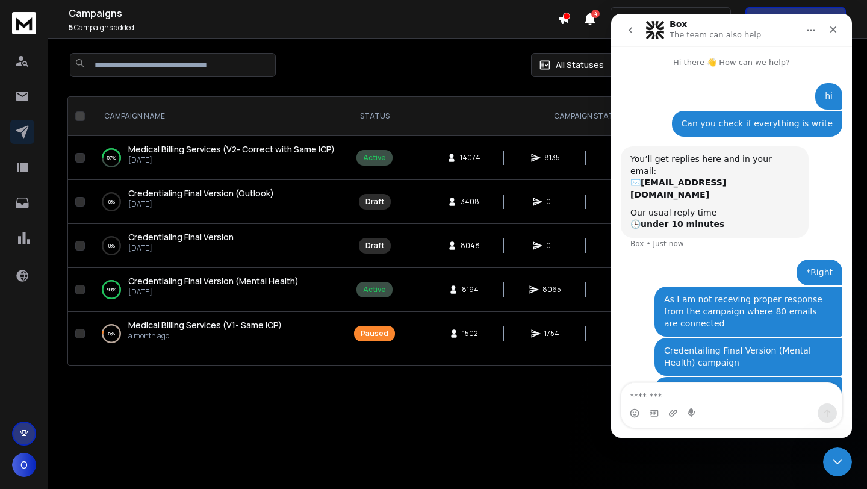
scroll to position [10, 0]
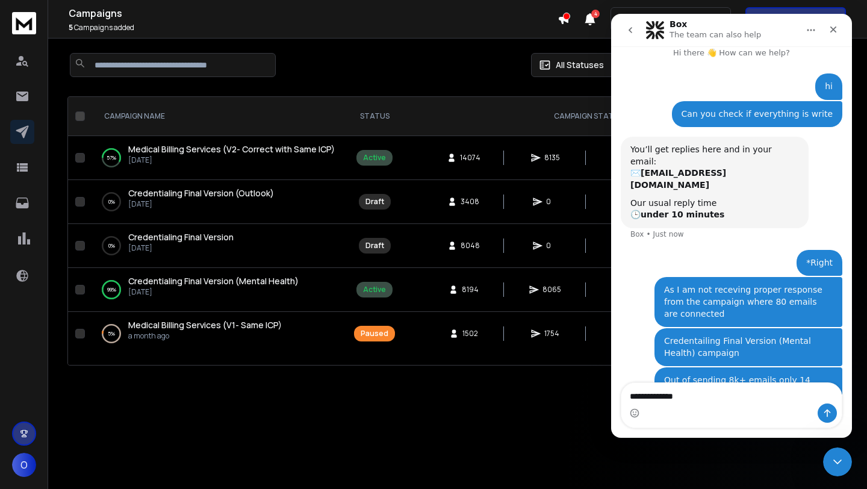
type textarea "**********"
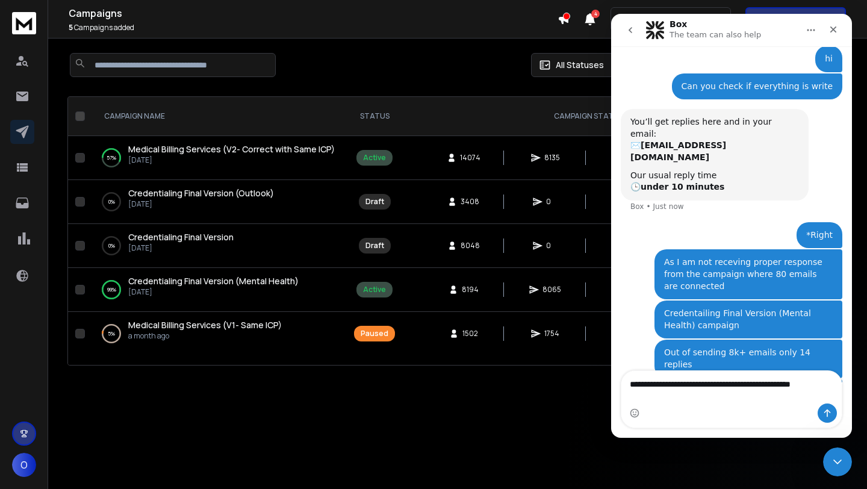
scroll to position [49, 0]
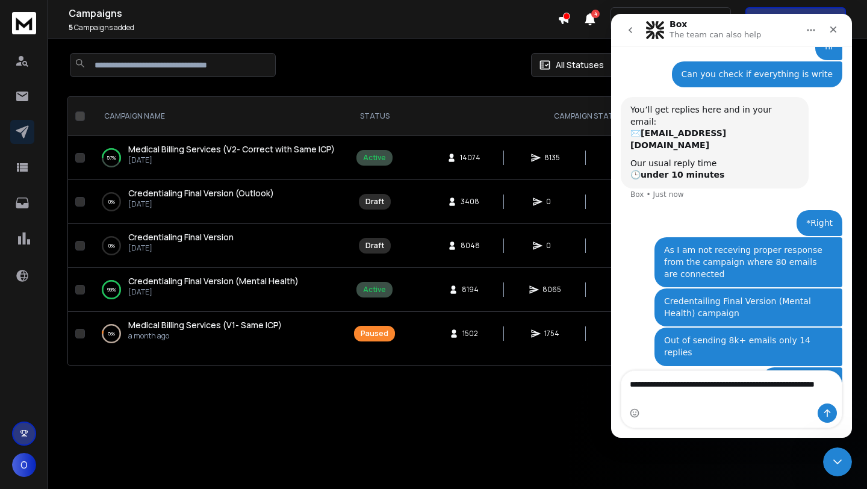
type textarea "**********"
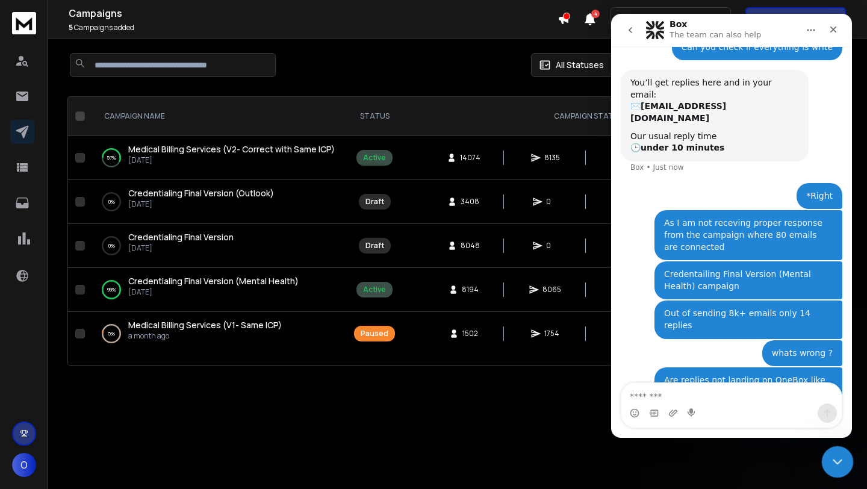
click at [842, 462] on icon "Close Intercom Messenger" at bounding box center [836, 460] width 14 height 14
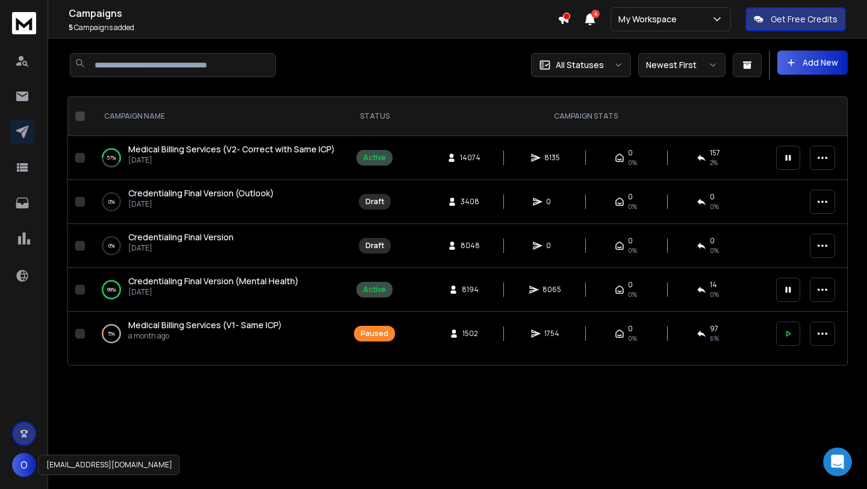
click at [28, 468] on span "O" at bounding box center [24, 465] width 24 height 24
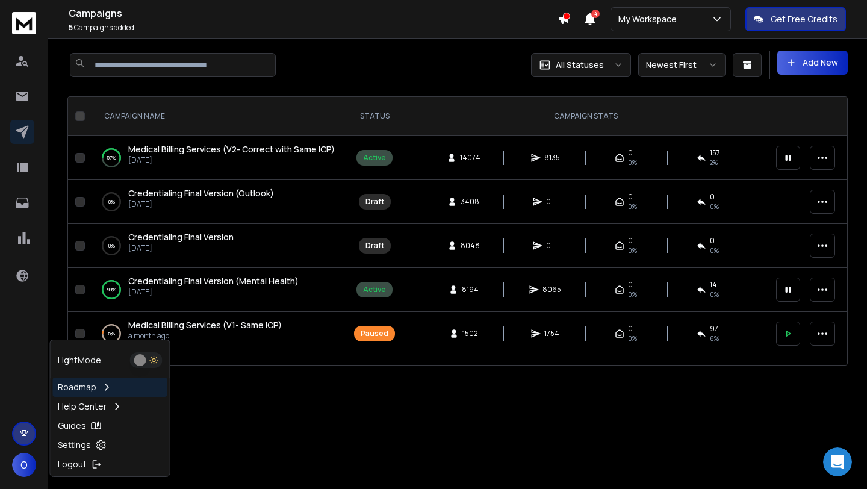
click at [144, 361] on button "button" at bounding box center [146, 360] width 33 height 16
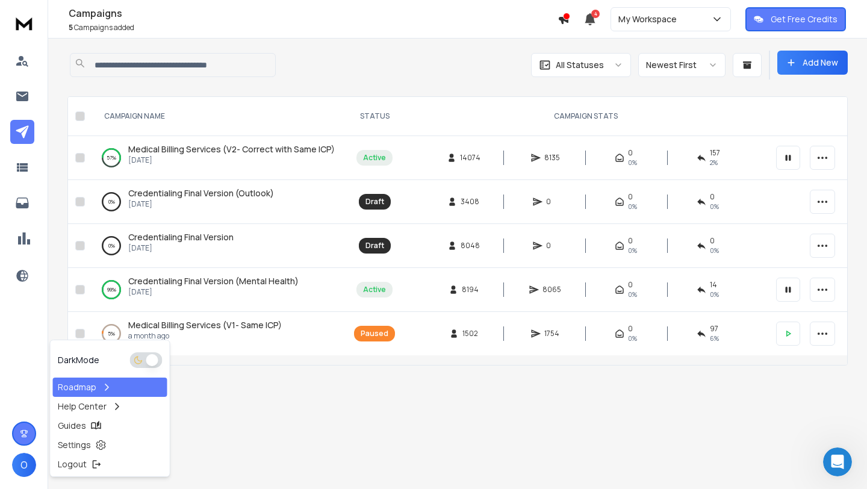
click at [272, 405] on div "Campaigns 5 Campaigns Added All Statuses Newest First Add New CAMPAIGN NAME STA…" at bounding box center [457, 295] width 781 height 489
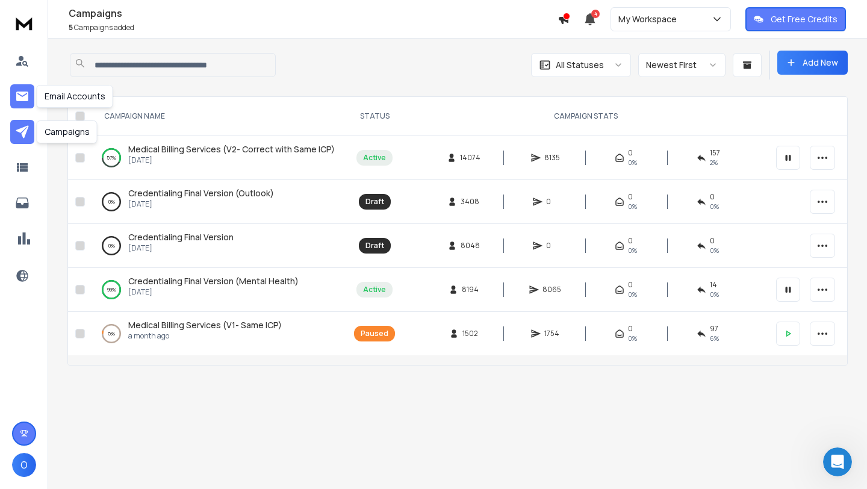
click at [23, 102] on icon at bounding box center [22, 96] width 14 height 14
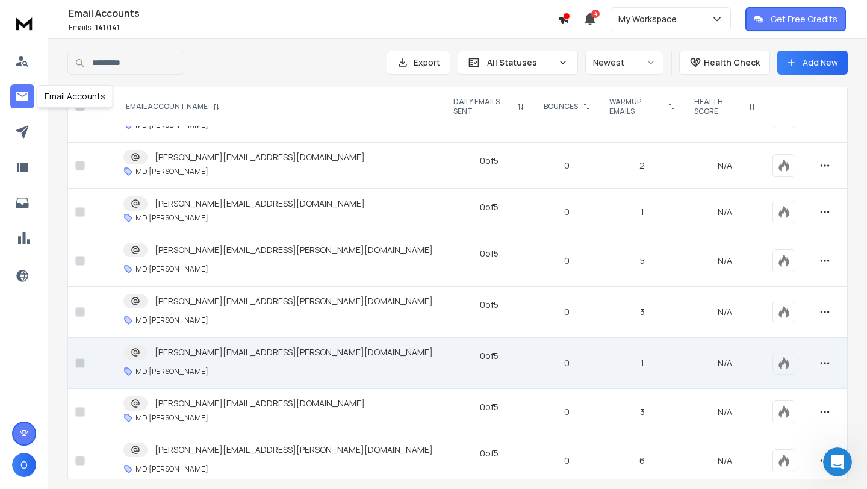
scroll to position [1731, 0]
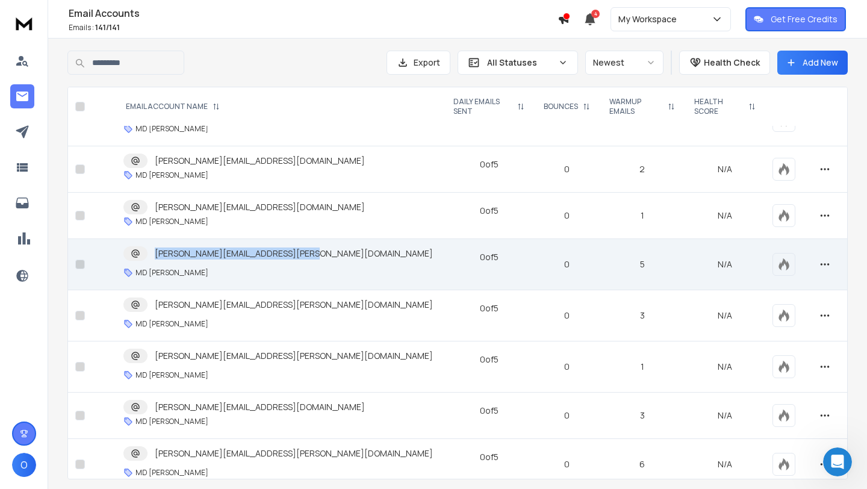
drag, startPoint x: 336, startPoint y: 215, endPoint x: 151, endPoint y: 221, distance: 185.0
click at [151, 246] on div "[PERSON_NAME][EMAIL_ADDRESS][PERSON_NAME][DOMAIN_NAME]" at bounding box center [279, 255] width 313 height 19
copy p "[PERSON_NAME][EMAIL_ADDRESS][PERSON_NAME][DOMAIN_NAME]"
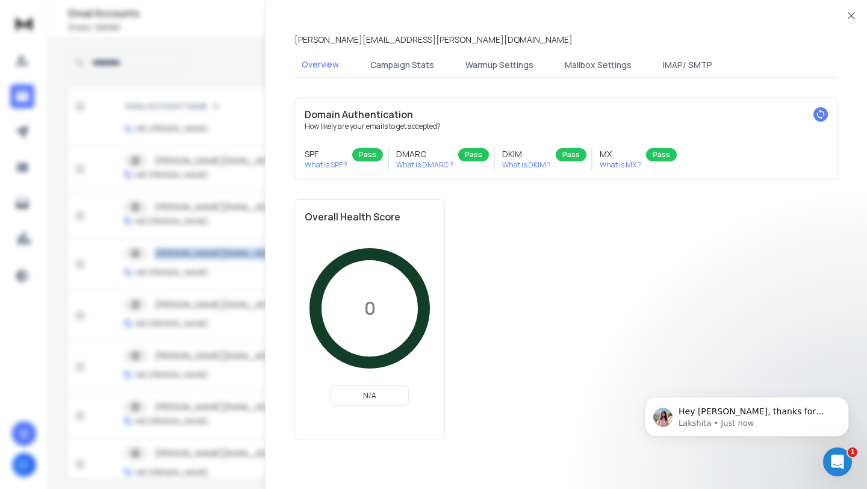
scroll to position [0, 0]
click at [185, 192] on div at bounding box center [433, 244] width 867 height 489
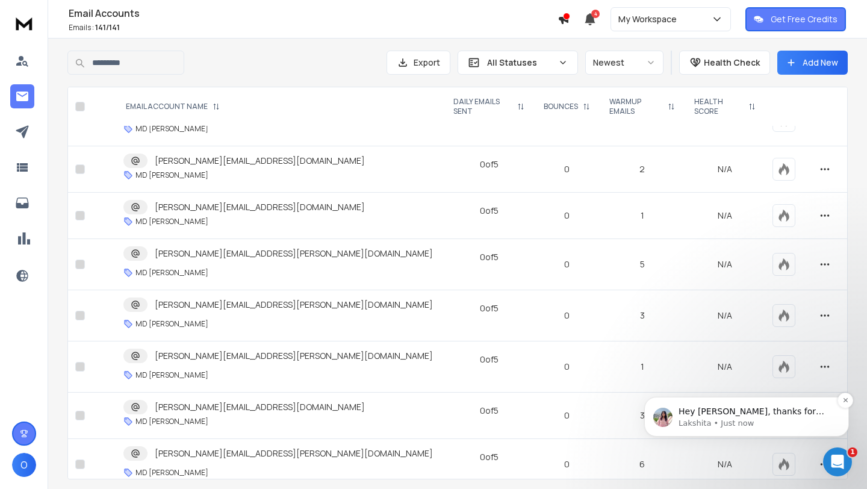
click at [763, 410] on p "Hey [PERSON_NAME], thanks for reaching out. Sure, let me check the campaign for…" at bounding box center [756, 412] width 155 height 12
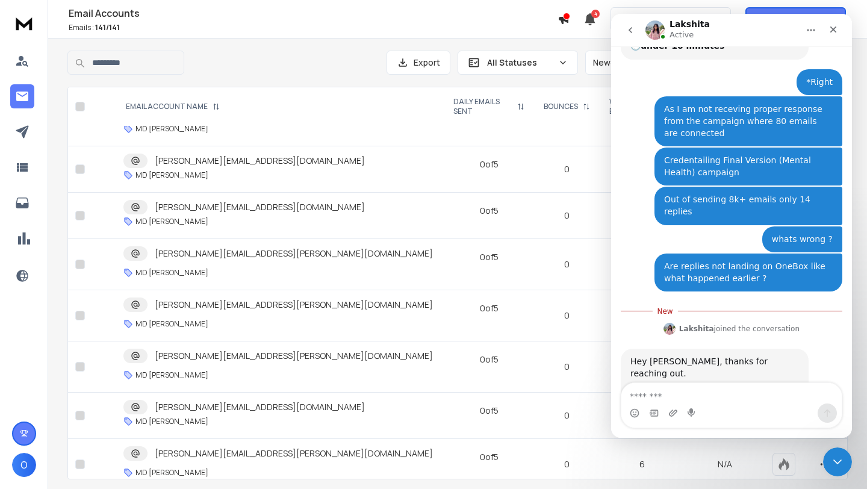
scroll to position [178, 0]
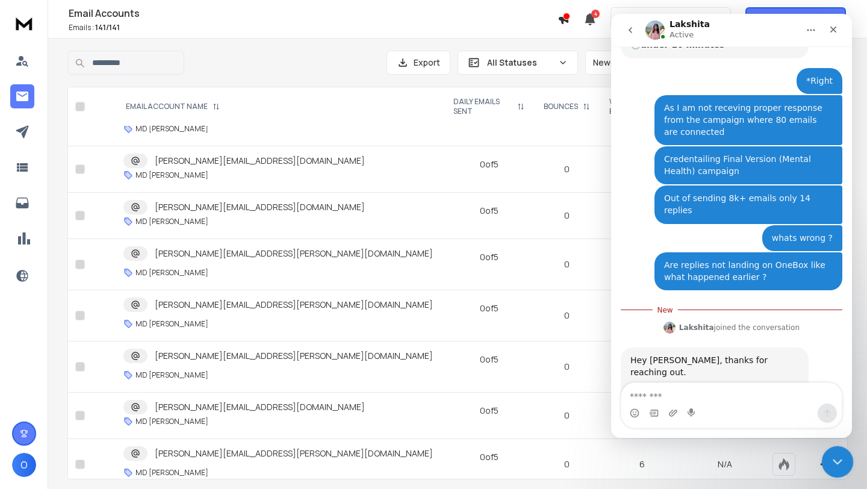
click at [831, 458] on icon "Close Intercom Messenger" at bounding box center [836, 460] width 14 height 14
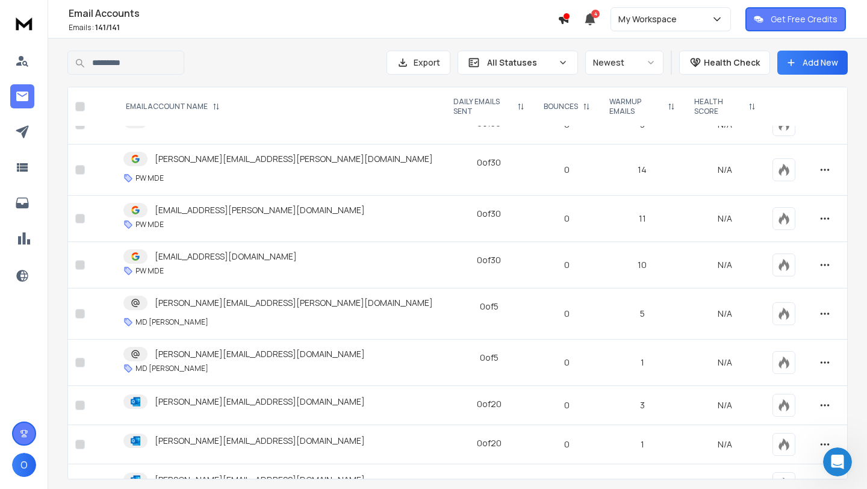
scroll to position [0, 0]
